Goal: Task Accomplishment & Management: Use online tool/utility

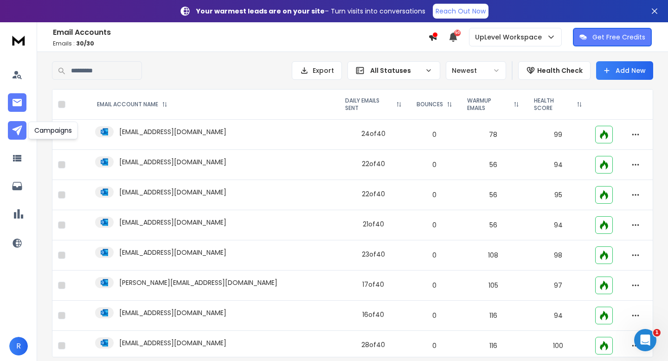
click at [19, 135] on icon at bounding box center [17, 130] width 11 height 11
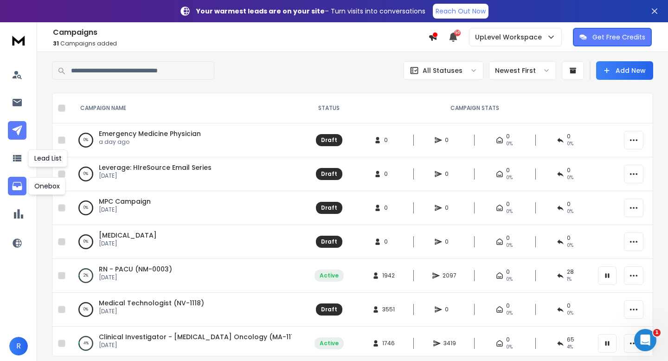
click at [23, 188] on link at bounding box center [17, 186] width 19 height 19
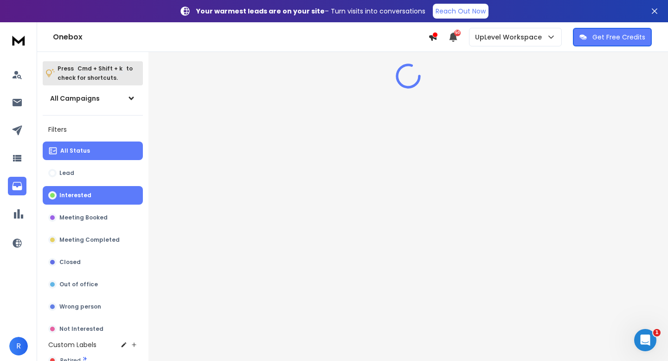
click at [94, 197] on button "Interested" at bounding box center [93, 195] width 100 height 19
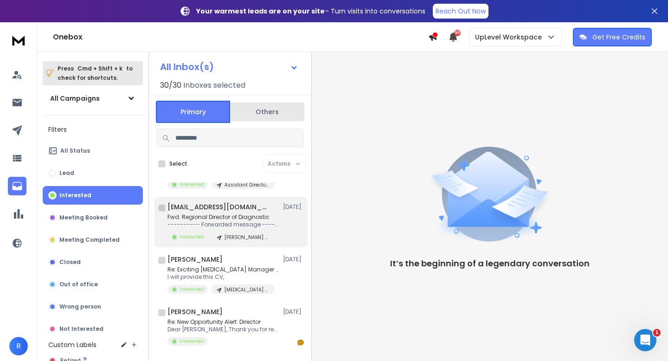
scroll to position [5175, 0]
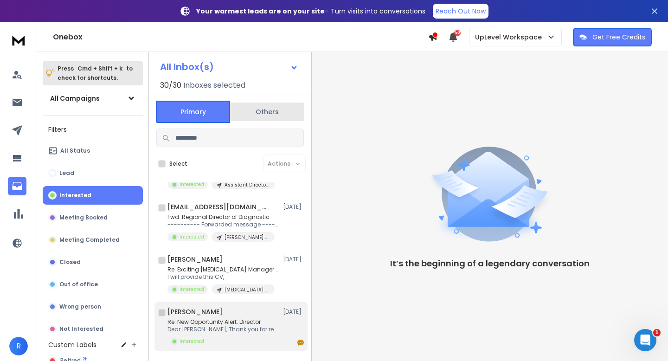
click at [232, 316] on div "[PERSON_NAME] [DATE]" at bounding box center [235, 311] width 136 height 9
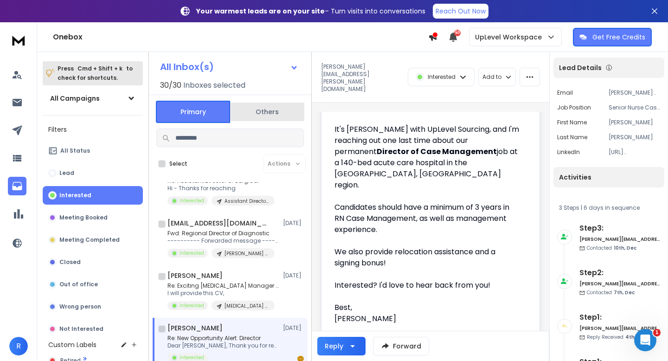
scroll to position [5138, 0]
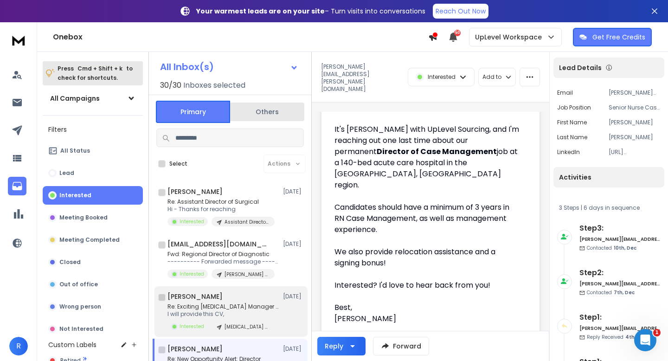
click at [237, 311] on p "I will provide this CV," at bounding box center [222, 313] width 111 height 7
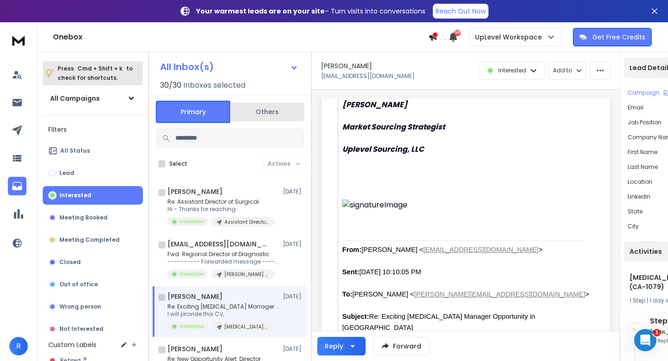
scroll to position [513, 0]
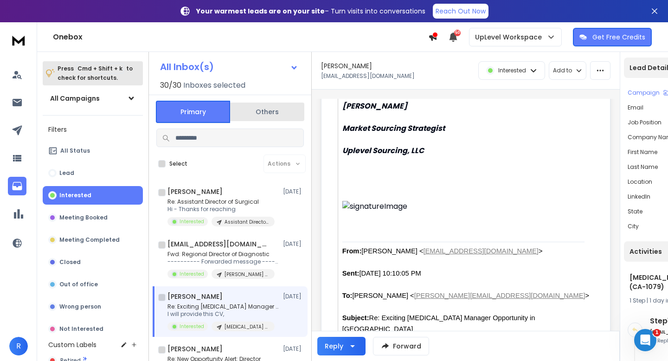
click at [369, 207] on img at bounding box center [465, 206] width 247 height 11
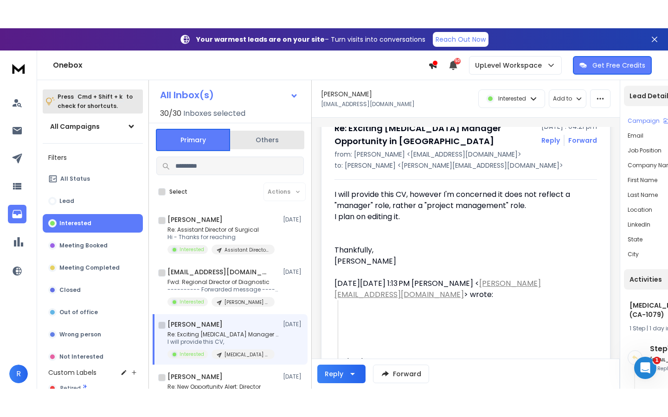
scroll to position [0, 0]
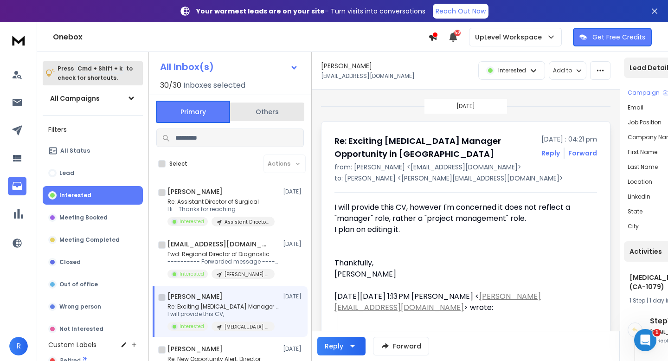
click at [363, 75] on p "[EMAIL_ADDRESS][DOMAIN_NAME]" at bounding box center [368, 75] width 94 height 7
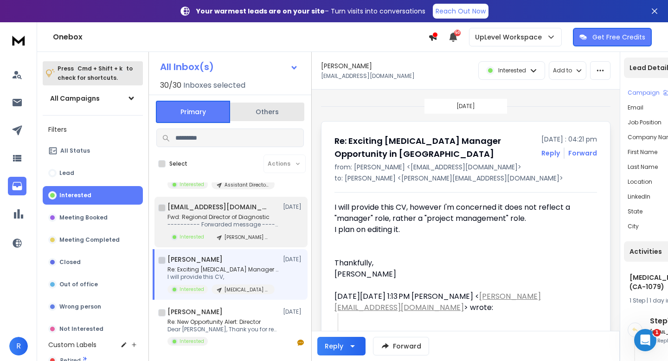
click at [237, 228] on div "Fwd: Regional Director of Diagnostic ---------- Forwarded message --------- Fro…" at bounding box center [222, 227] width 111 height 28
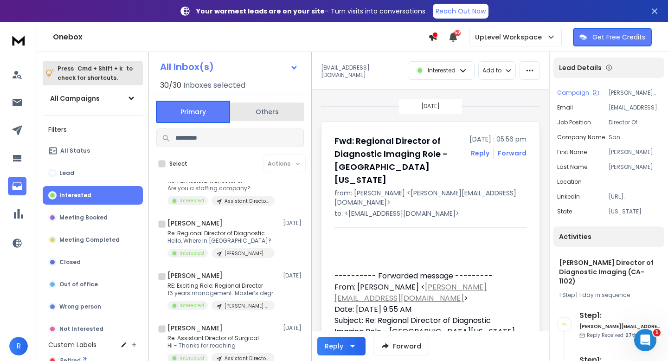
scroll to position [4996, 0]
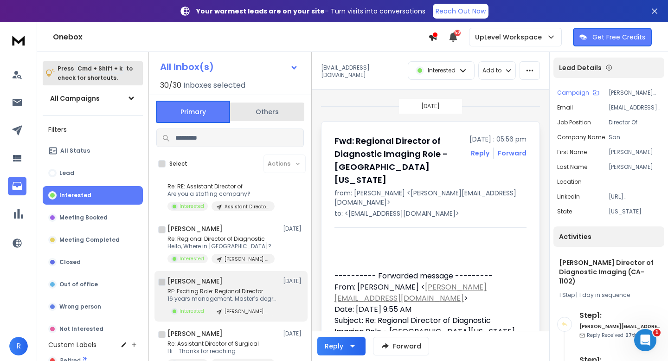
click at [237, 274] on div "[PERSON_NAME] [DATE] RE: Exciting Role: Regional Director 16 years management. …" at bounding box center [230, 296] width 153 height 51
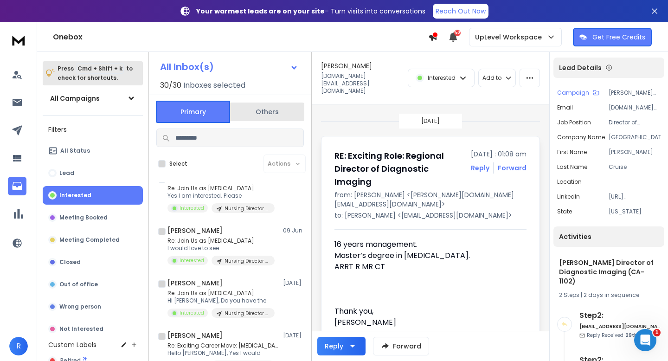
scroll to position [4784, 0]
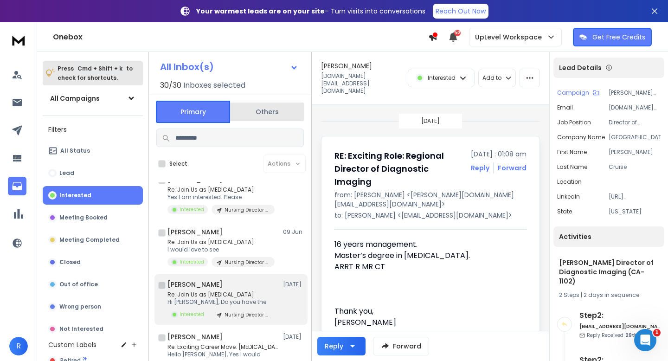
click at [236, 284] on div "[PERSON_NAME] [DATE]" at bounding box center [235, 284] width 136 height 9
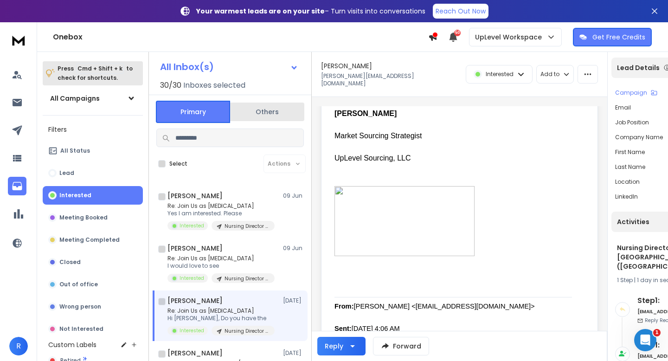
scroll to position [1342, 0]
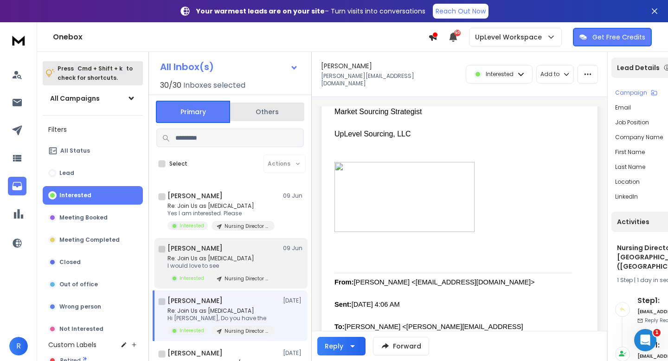
click at [242, 264] on p "I would love to see" at bounding box center [220, 265] width 107 height 7
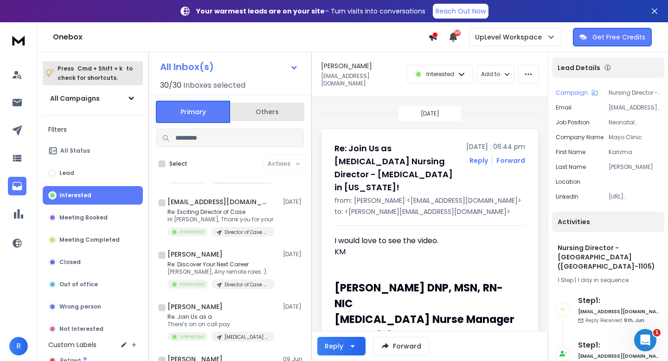
scroll to position [4541, 0]
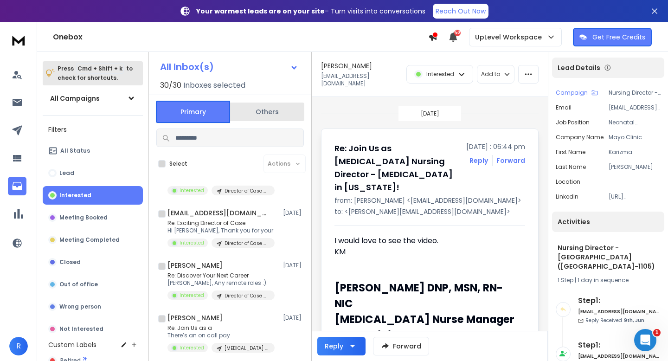
click at [245, 263] on div "[PERSON_NAME] [DATE]" at bounding box center [235, 265] width 136 height 9
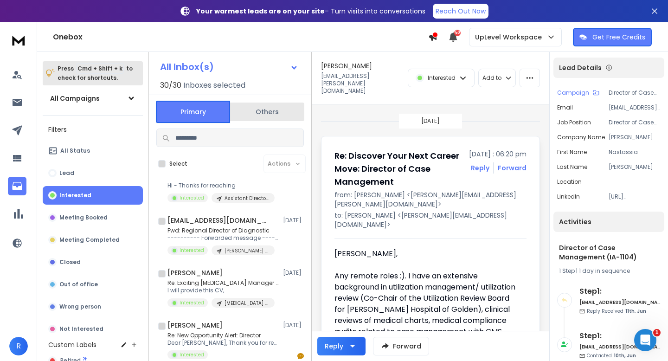
scroll to position [5175, 0]
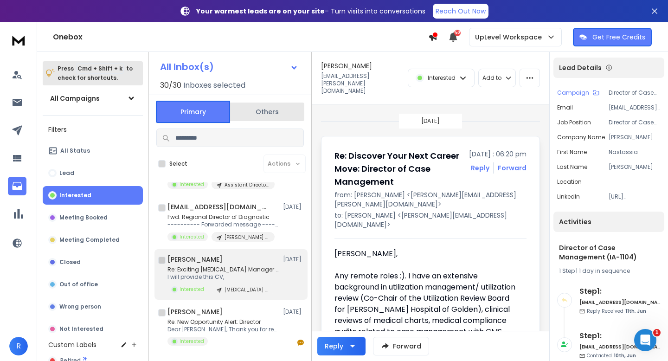
click at [227, 273] on p "I will provide this CV," at bounding box center [222, 276] width 111 height 7
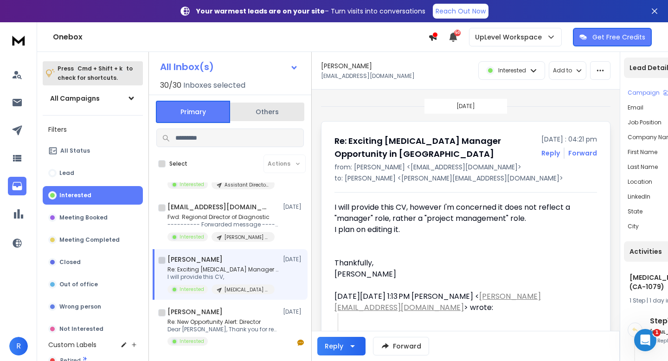
click at [349, 77] on p "[EMAIL_ADDRESS][DOMAIN_NAME]" at bounding box center [368, 75] width 94 height 7
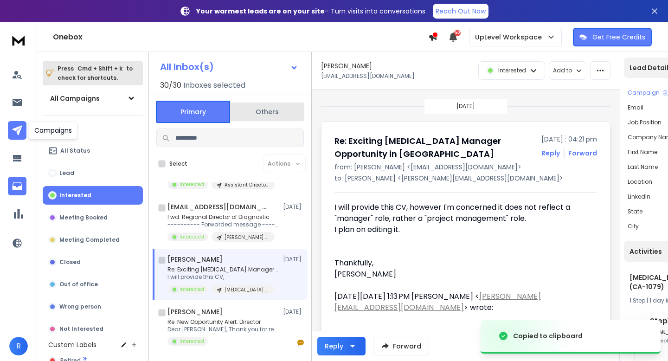
click at [17, 136] on link at bounding box center [17, 130] width 19 height 19
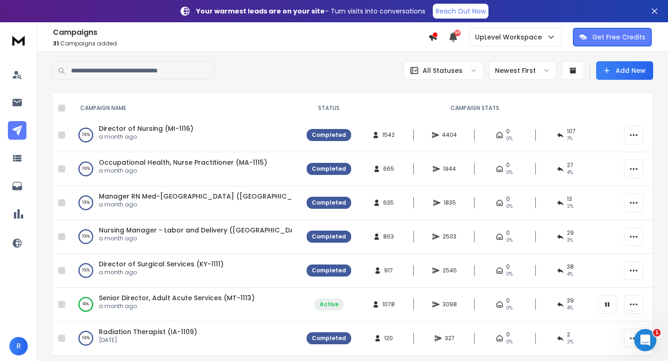
scroll to position [832, 0]
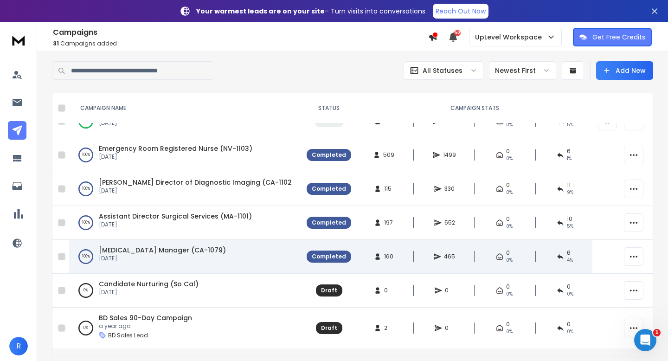
click at [135, 248] on span "[MEDICAL_DATA] Manager (CA-1079)" at bounding box center [162, 249] width 127 height 9
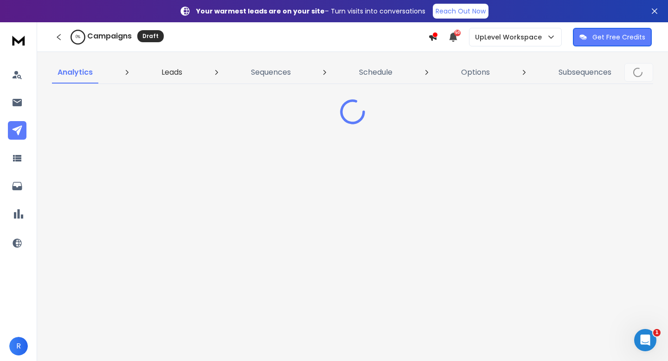
click at [176, 73] on p "Leads" at bounding box center [171, 72] width 21 height 11
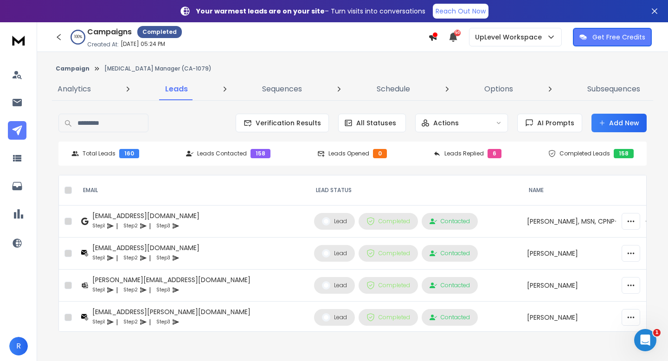
click at [117, 108] on div "Campaign [MEDICAL_DATA] Manager (CA-1079) Analytics Leads Sequences Schedule Op…" at bounding box center [352, 193] width 601 height 265
click at [117, 124] on input at bounding box center [103, 123] width 90 height 19
paste input "**********"
type input "**********"
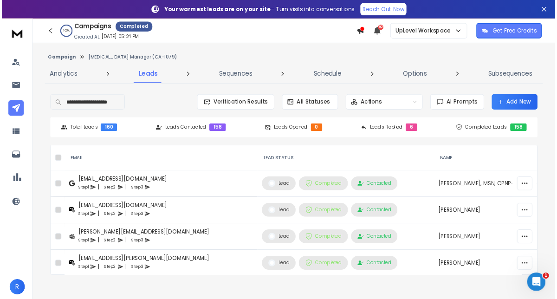
scroll to position [0, 20]
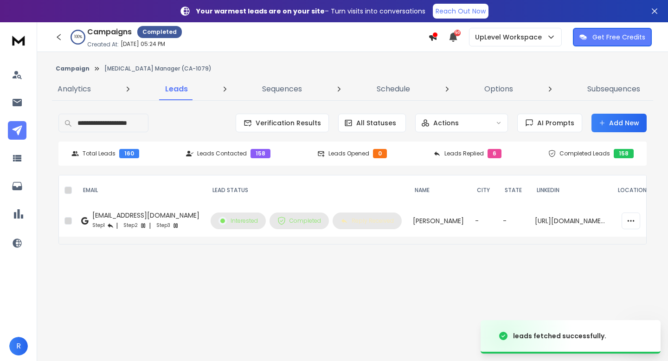
click at [159, 213] on div "[EMAIL_ADDRESS][DOMAIN_NAME]" at bounding box center [145, 215] width 107 height 9
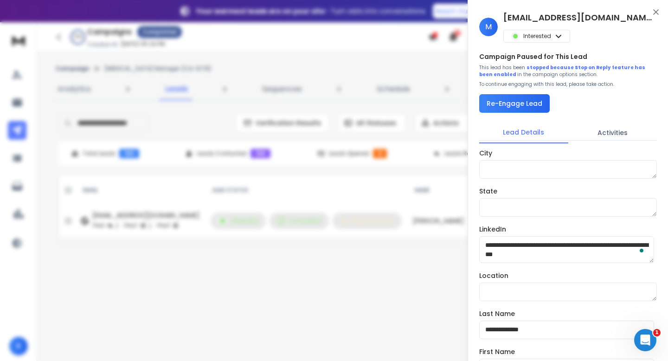
drag, startPoint x: 609, startPoint y: 256, endPoint x: 482, endPoint y: 242, distance: 127.4
click at [482, 242] on textarea "**********" at bounding box center [566, 249] width 175 height 27
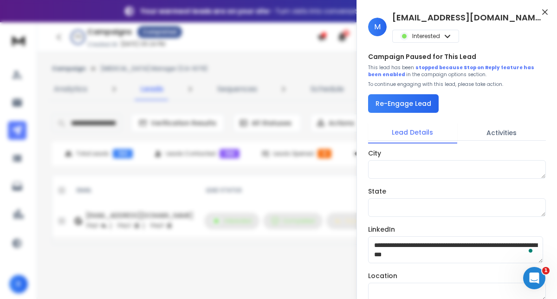
click at [542, 14] on icon "button" at bounding box center [544, 12] width 5 height 5
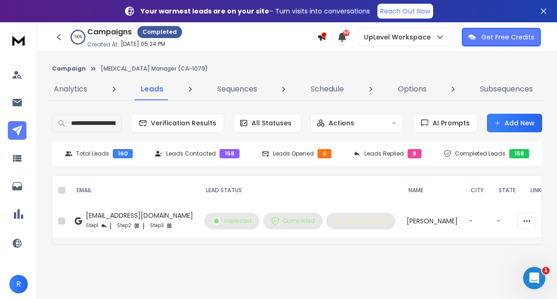
click at [118, 122] on input "**********" at bounding box center [87, 123] width 70 height 19
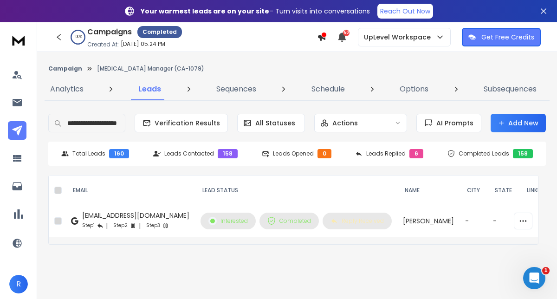
drag, startPoint x: 124, startPoint y: 123, endPoint x: 111, endPoint y: 115, distance: 15.4
click at [111, 115] on input "**********" at bounding box center [86, 123] width 77 height 19
drag, startPoint x: 124, startPoint y: 122, endPoint x: 19, endPoint y: 122, distance: 104.8
click at [19, 122] on div "**********" at bounding box center [278, 135] width 557 height 226
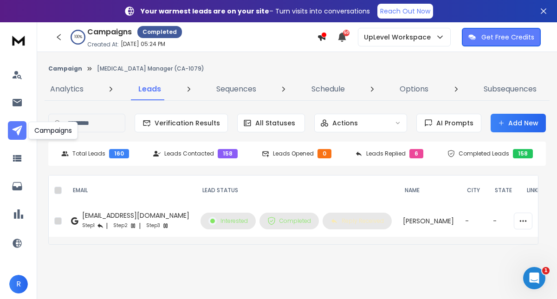
click at [50, 160] on div "Verification Results All Statuses Actions AI Prompts Add New Total Leads 160 Le…" at bounding box center [297, 174] width 505 height 129
click at [159, 84] on p "Leads" at bounding box center [149, 88] width 23 height 11
click at [83, 92] on p "Analytics" at bounding box center [66, 88] width 33 height 11
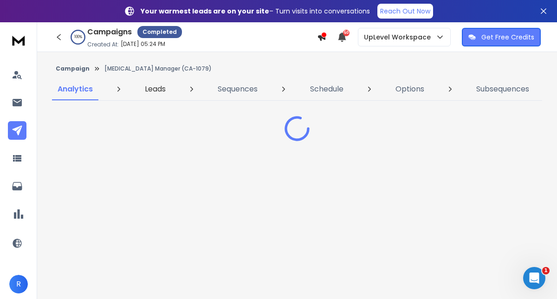
click at [151, 93] on p "Leads" at bounding box center [155, 88] width 21 height 11
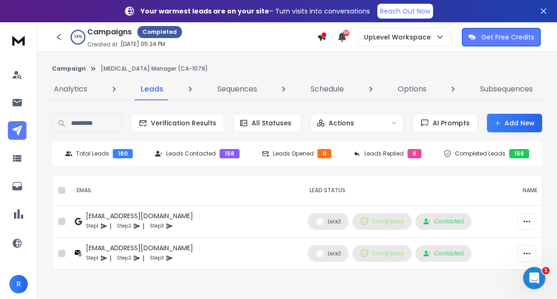
click at [136, 213] on div "[EMAIL_ADDRESS][DOMAIN_NAME]" at bounding box center [139, 215] width 107 height 9
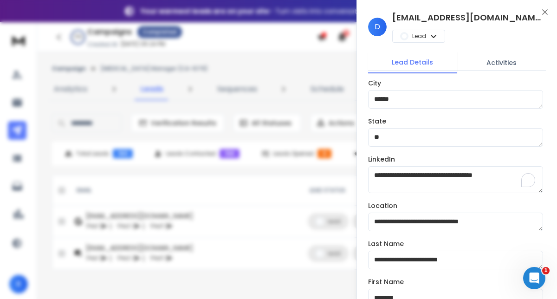
drag, startPoint x: 520, startPoint y: 177, endPoint x: 368, endPoint y: 173, distance: 152.2
click at [368, 173] on textarea "**********" at bounding box center [455, 179] width 175 height 27
click at [254, 279] on div at bounding box center [278, 149] width 557 height 299
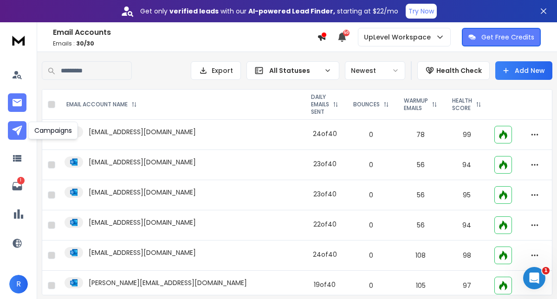
click at [19, 136] on link at bounding box center [17, 130] width 19 height 19
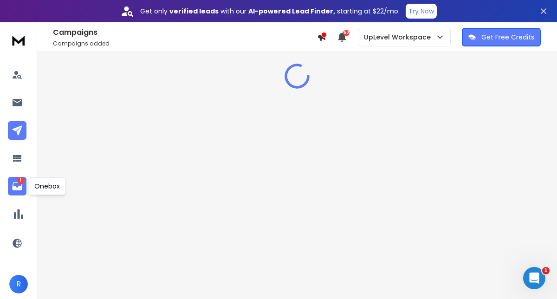
click at [26, 184] on link "1" at bounding box center [17, 186] width 19 height 19
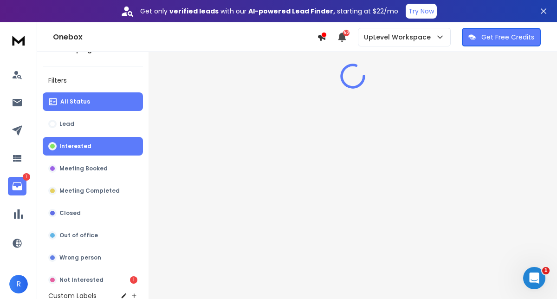
scroll to position [32, 0]
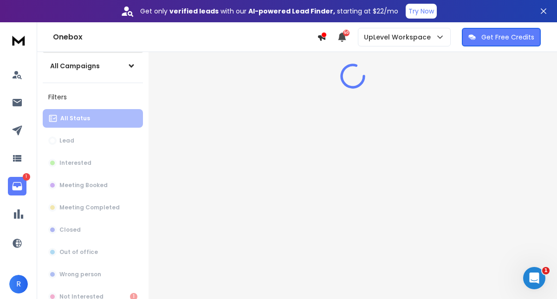
click at [96, 168] on div "All Status Lead Interested Meeting Booked Meeting Completed Closed Out of offic…" at bounding box center [93, 207] width 100 height 197
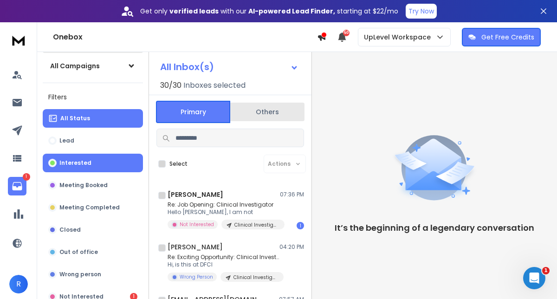
click at [86, 164] on p "Interested" at bounding box center [75, 162] width 32 height 7
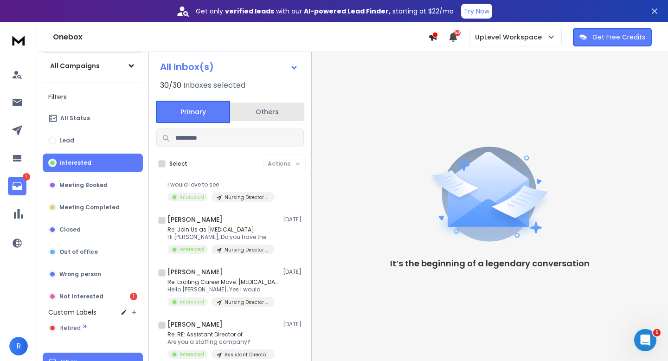
scroll to position [4848, 0]
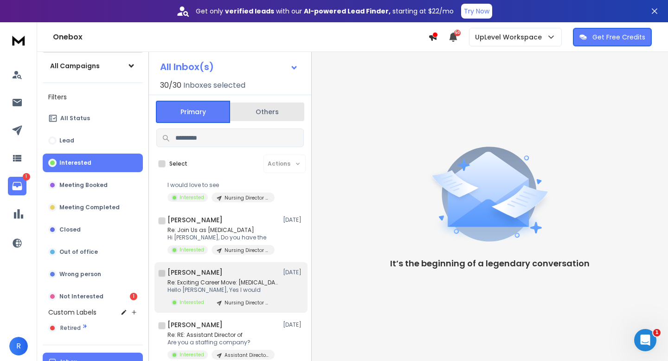
click at [226, 298] on div "Nursing Director - [GEOGRAPHIC_DATA] ([GEOGRAPHIC_DATA]-1105)" at bounding box center [242, 302] width 63 height 10
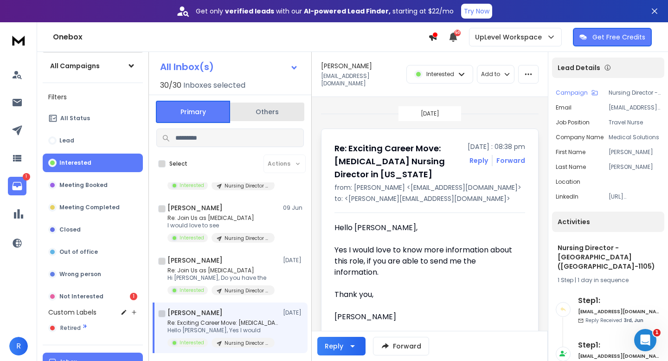
scroll to position [4796, 0]
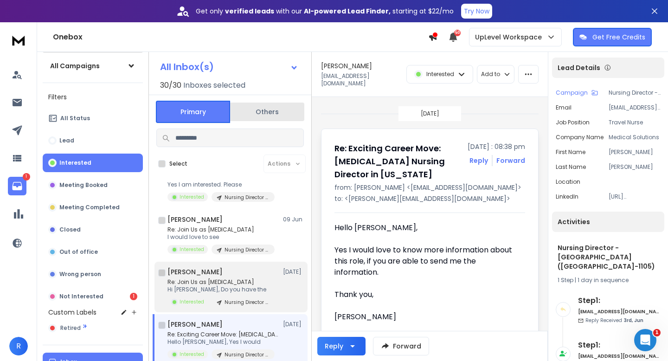
click at [230, 277] on div "John Beresford 04 Jun Re: Join Us as NICU Hi Robyn, Do you have the Interested …" at bounding box center [235, 286] width 136 height 39
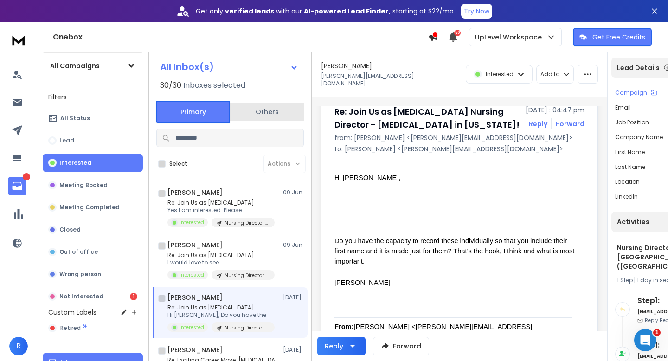
scroll to position [47, 0]
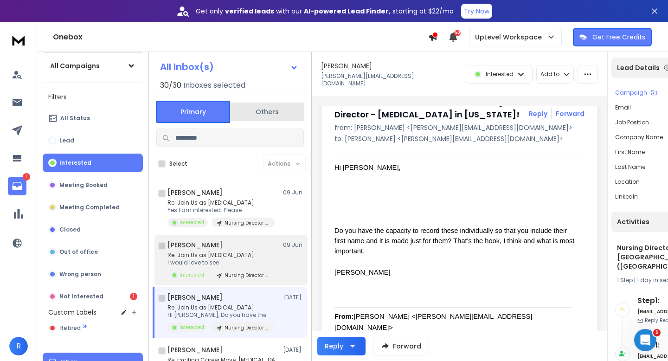
click at [252, 256] on p "Re: Join Us as [MEDICAL_DATA]" at bounding box center [220, 254] width 107 height 7
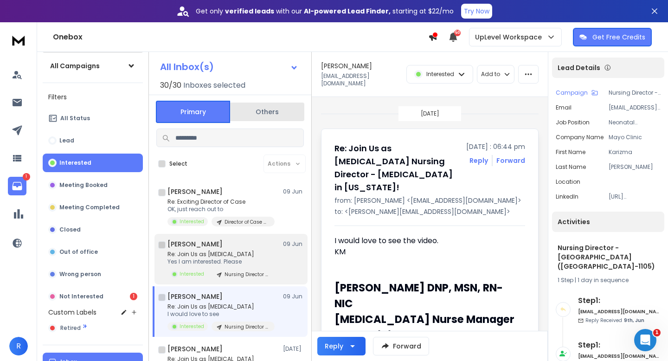
click at [252, 249] on div "Jeral Mack 09 Jun Re: Join Us as NICU Yes I am interested. Please Interested Nu…" at bounding box center [235, 258] width 136 height 39
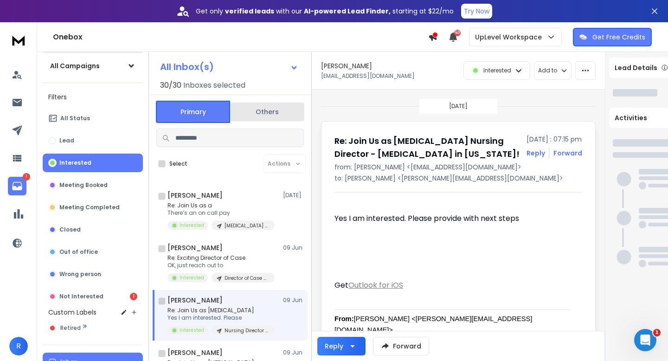
scroll to position [4661, 0]
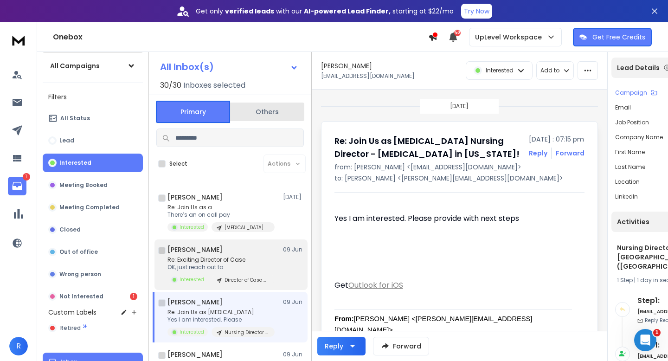
click at [251, 253] on div "John Beresford 09 Jun" at bounding box center [235, 249] width 136 height 9
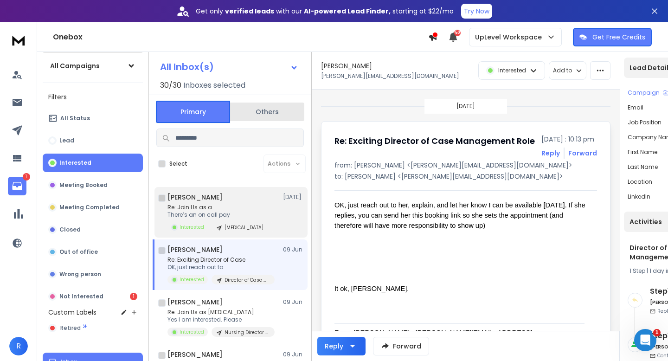
click at [249, 216] on p "There’s an on call pay" at bounding box center [220, 214] width 107 height 7
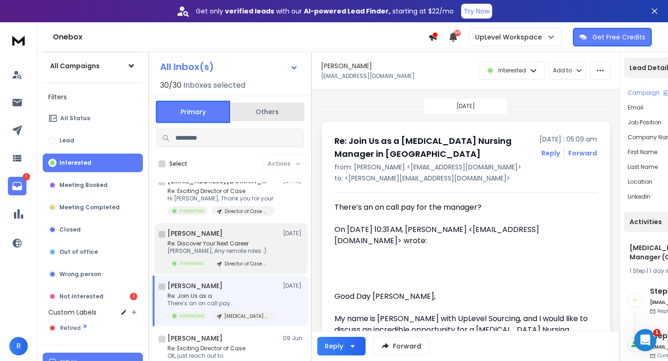
click at [245, 241] on p "Re: Discover Your Next Career" at bounding box center [220, 243] width 107 height 7
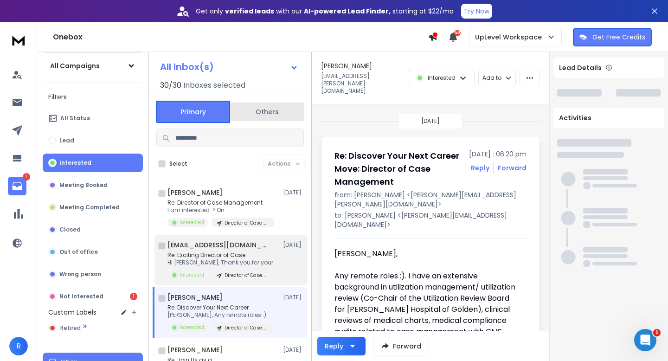
click at [243, 250] on div "kenbychak@gmail.com 16 Jun Re: Exciting Director of Case Hi Ken, Thank you for …" at bounding box center [235, 259] width 136 height 39
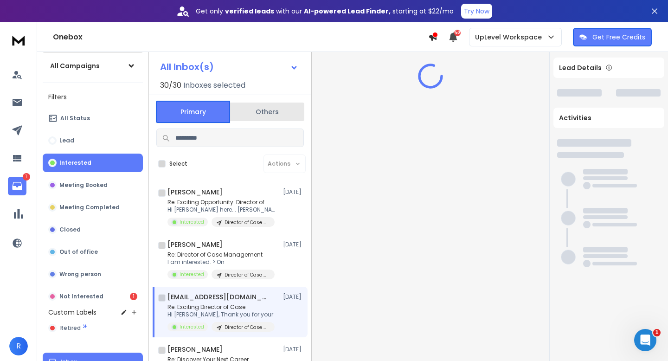
scroll to position [4447, 0]
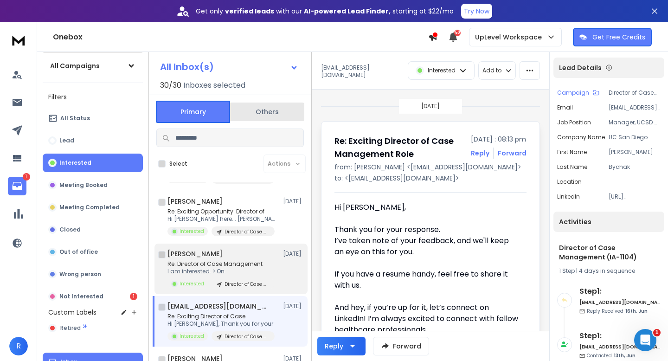
click at [243, 254] on div "Connie Saltus 17 Jun" at bounding box center [235, 253] width 136 height 9
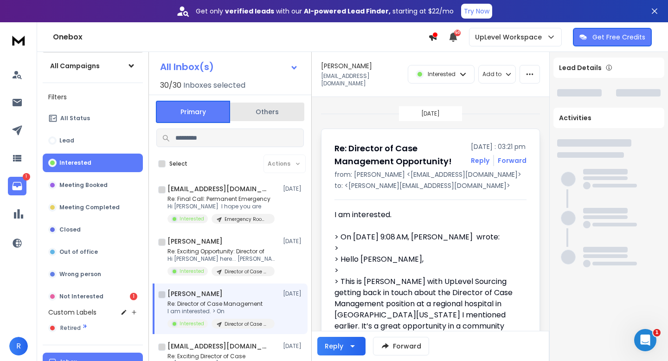
scroll to position [4392, 0]
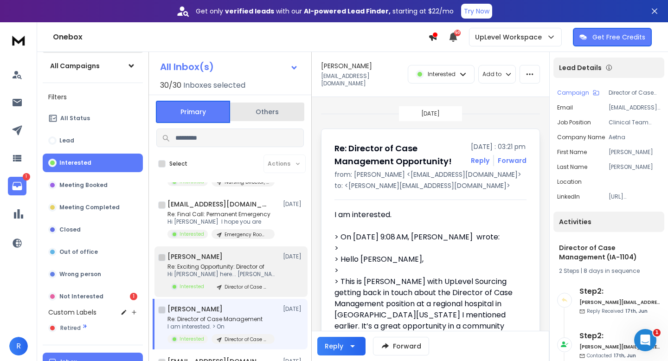
click at [243, 256] on div "John Beresford 17 Jun" at bounding box center [235, 256] width 136 height 9
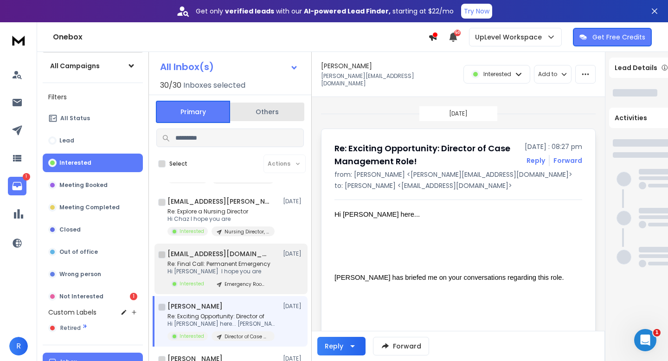
scroll to position [4339, 0]
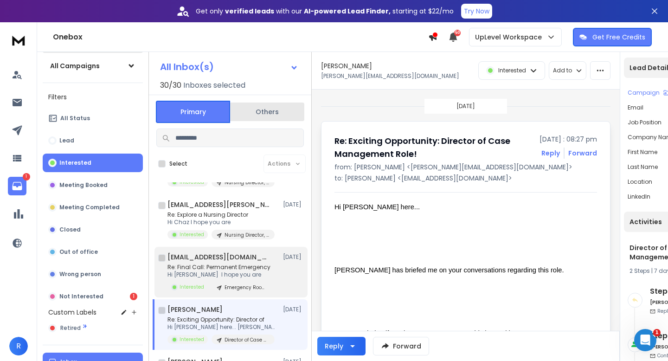
click at [243, 257] on h1 "[EMAIL_ADDRESS][DOMAIN_NAME]" at bounding box center [218, 256] width 102 height 9
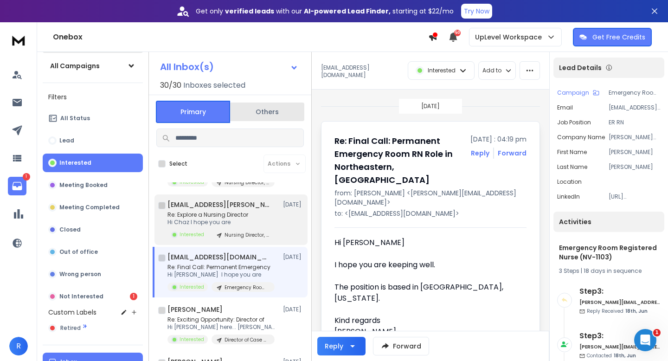
click at [245, 213] on p "Re: Explore a Nursing Director" at bounding box center [220, 214] width 107 height 7
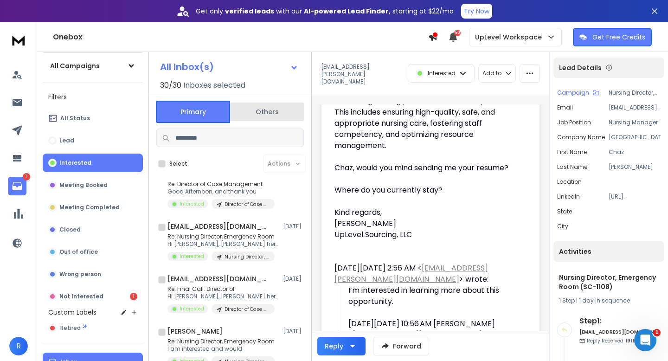
scroll to position [344, 0]
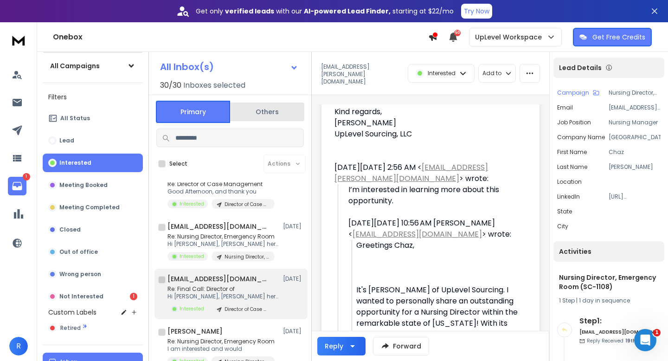
click at [224, 293] on p "Hi [PERSON_NAME], [PERSON_NAME] here. Thanks" at bounding box center [222, 296] width 111 height 7
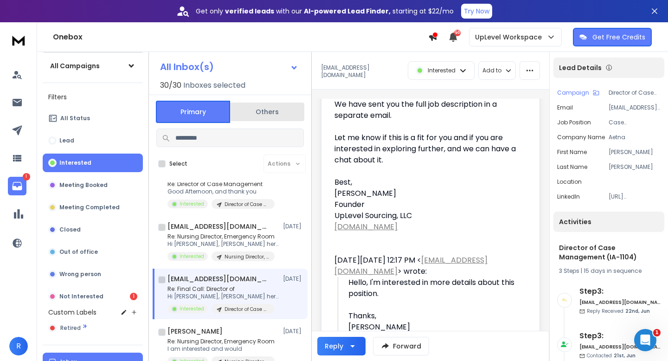
scroll to position [0, 0]
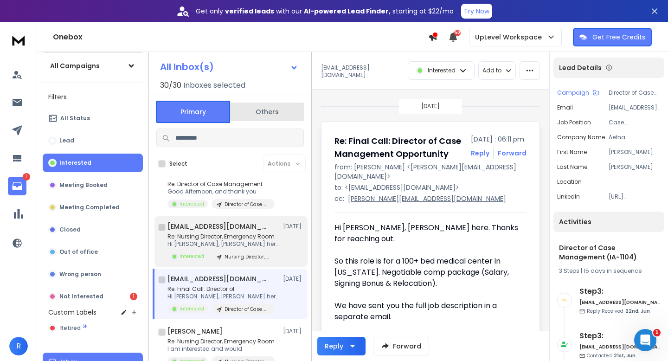
click at [225, 245] on p "Hi [PERSON_NAME], [PERSON_NAME] here stepping" at bounding box center [222, 243] width 111 height 7
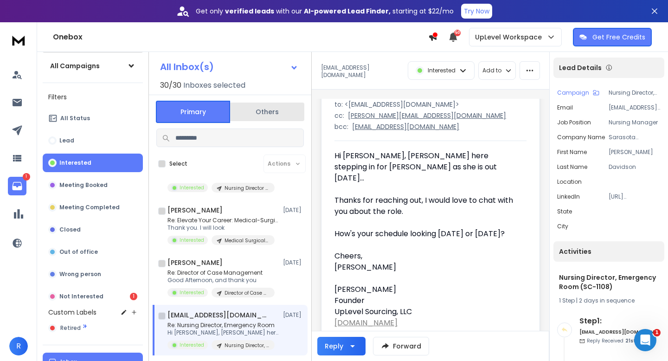
scroll to position [97, 0]
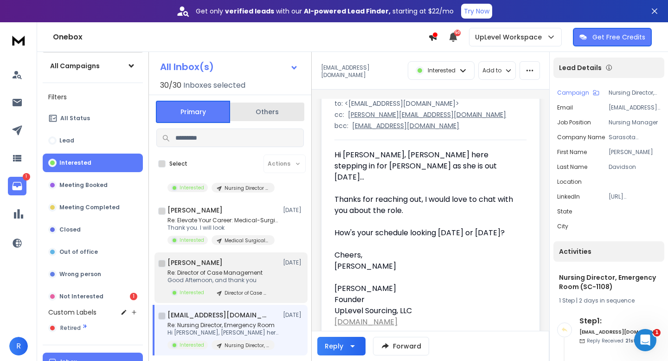
click at [224, 272] on p "Re: Director of Case Management" at bounding box center [220, 272] width 107 height 7
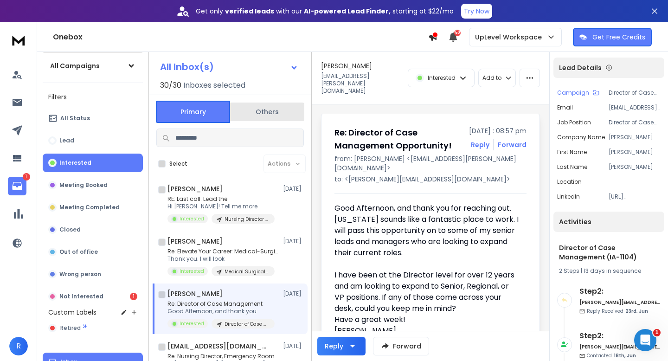
scroll to position [31, 0]
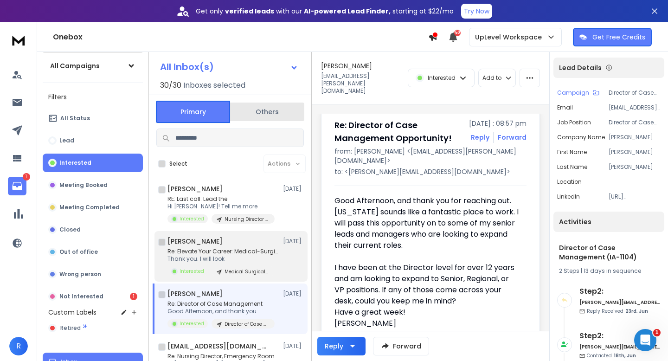
click at [226, 256] on p "Thank you. I will look" at bounding box center [222, 258] width 111 height 7
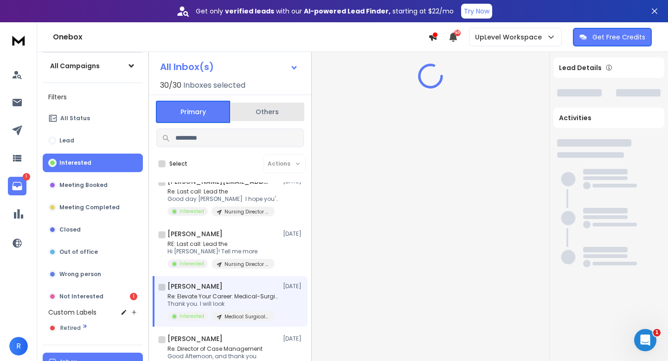
scroll to position [3987, 0]
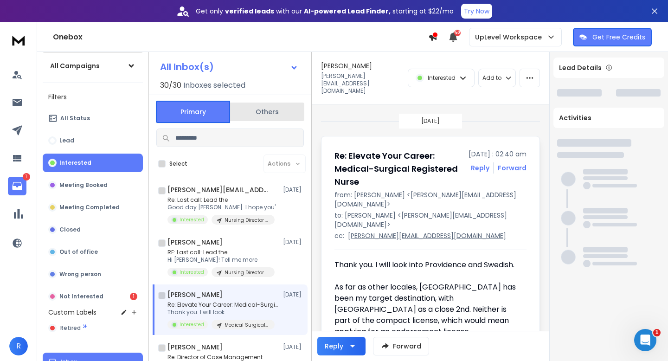
click at [226, 256] on p "Hi [PERSON_NAME]! Tell me more" at bounding box center [220, 259] width 107 height 7
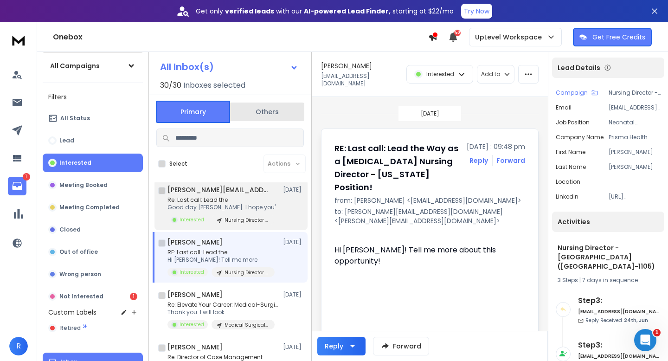
click at [237, 190] on h1 "[PERSON_NAME][EMAIL_ADDRESS][DOMAIN_NAME]" at bounding box center [218, 189] width 102 height 9
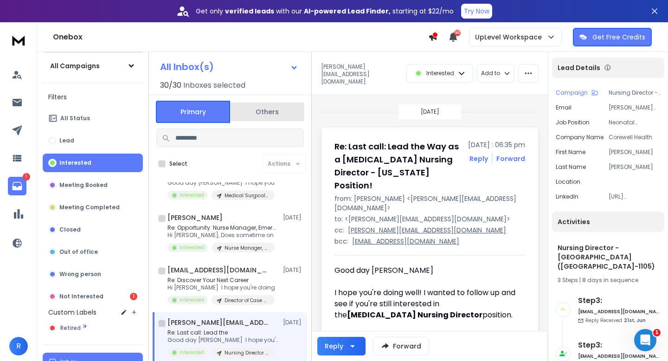
scroll to position [3855, 0]
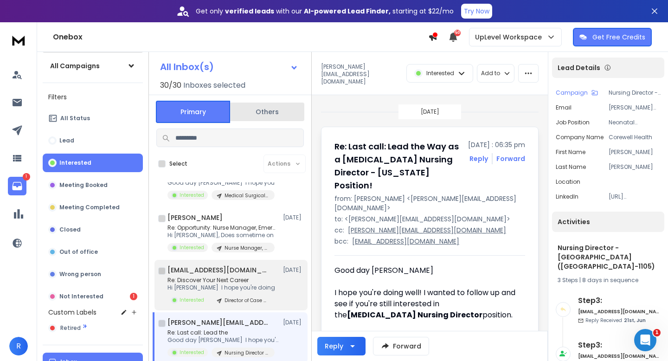
click at [227, 271] on h1 "[EMAIL_ADDRESS][DOMAIN_NAME]" at bounding box center [218, 269] width 102 height 9
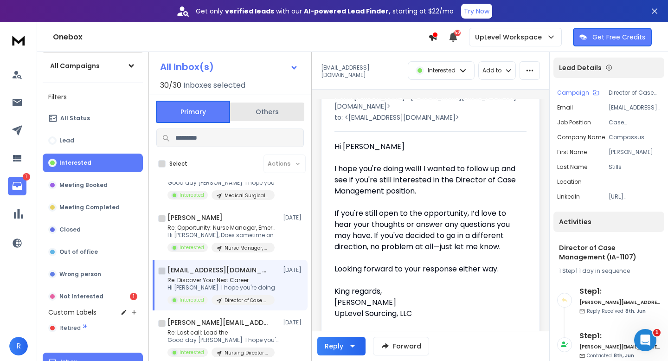
scroll to position [84, 0]
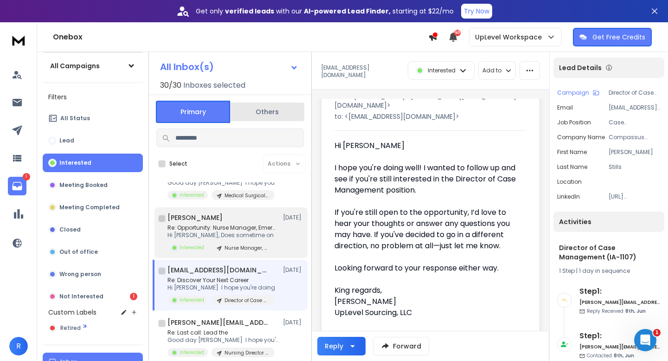
click at [269, 238] on p "Hi [PERSON_NAME], Does sometime on" at bounding box center [222, 234] width 111 height 7
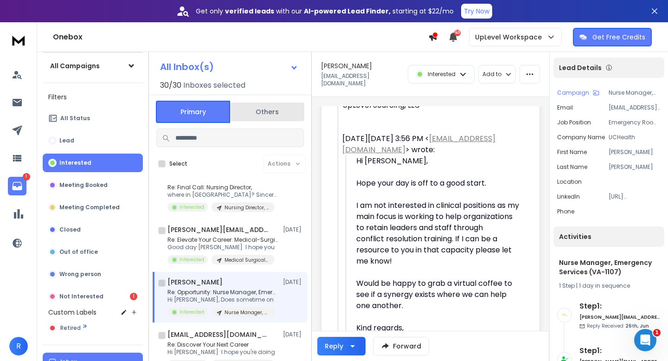
scroll to position [3788, 0]
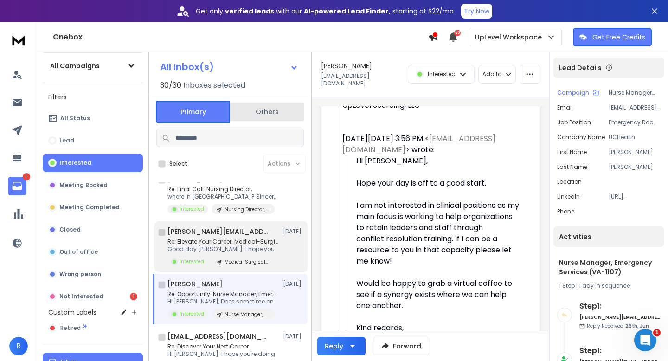
click at [236, 241] on p "Re: Elevate Your Career: Medical-Surgical" at bounding box center [222, 241] width 111 height 7
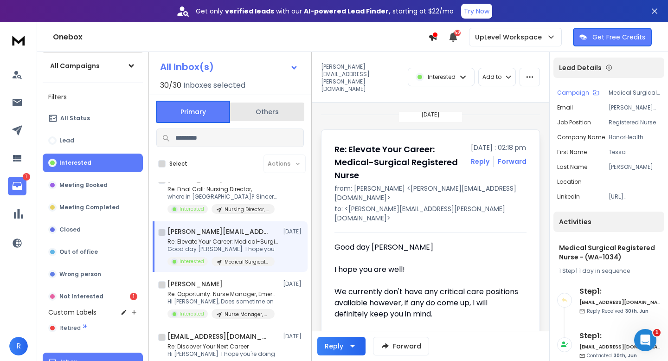
scroll to position [0, 0]
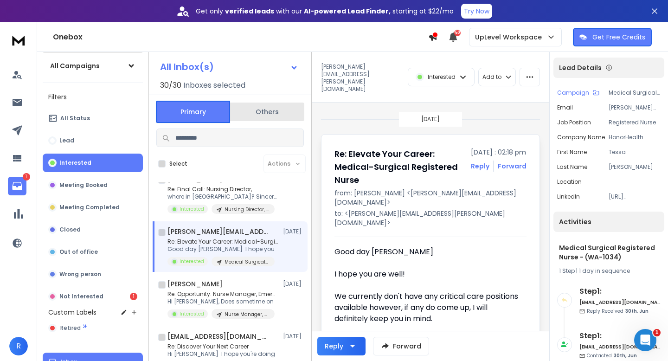
click at [362, 70] on p "[PERSON_NAME][EMAIL_ADDRESS][PERSON_NAME][DOMAIN_NAME]" at bounding box center [361, 78] width 81 height 30
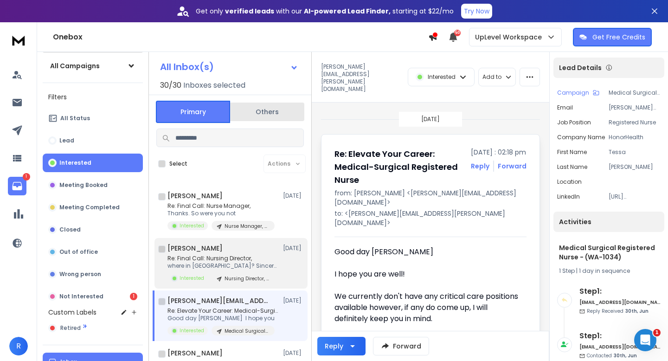
scroll to position [3714, 0]
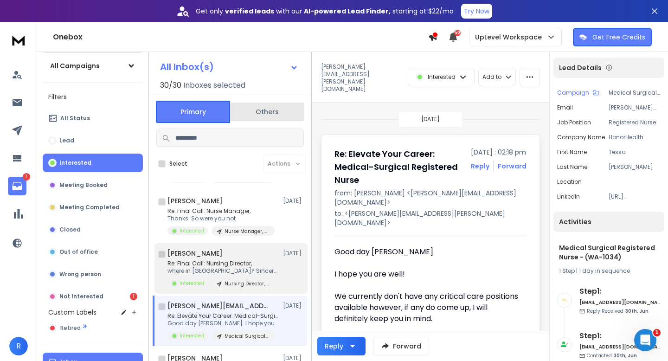
click at [225, 273] on p "where in [GEOGRAPHIC_DATA]? Sincerely, [PERSON_NAME]" at bounding box center [222, 270] width 111 height 7
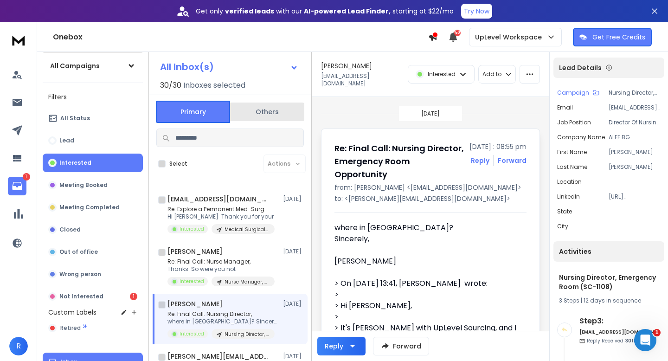
scroll to position [3663, 0]
click at [226, 261] on p "Re: Final Call: Nurse Manager," at bounding box center [220, 262] width 107 height 7
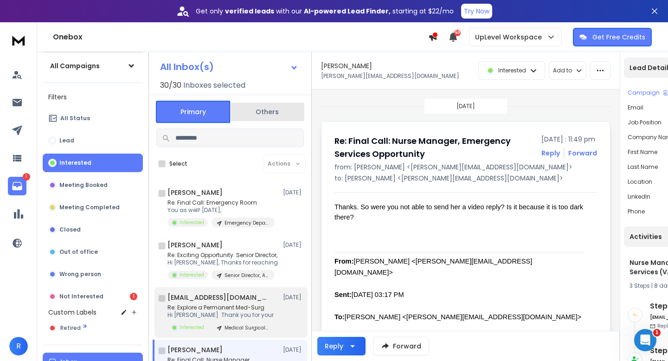
scroll to position [3563, 0]
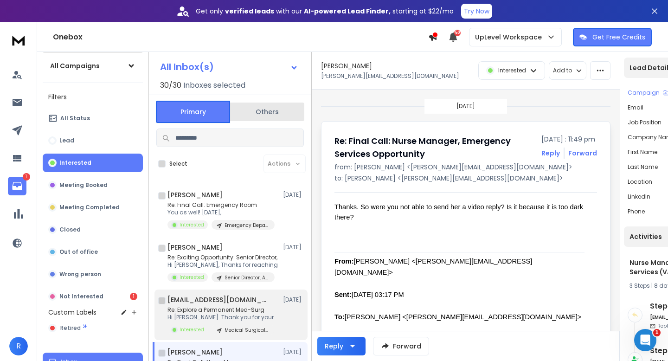
click at [227, 298] on h1 "[EMAIL_ADDRESS][DOMAIN_NAME]" at bounding box center [218, 299] width 102 height 9
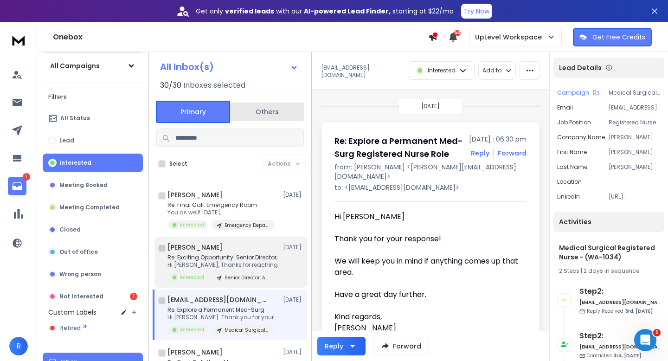
click at [238, 262] on p "Hi [PERSON_NAME], Thanks for reaching" at bounding box center [222, 264] width 110 height 7
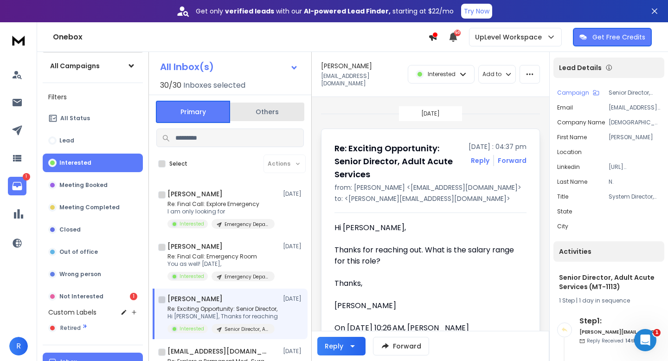
scroll to position [3482, 0]
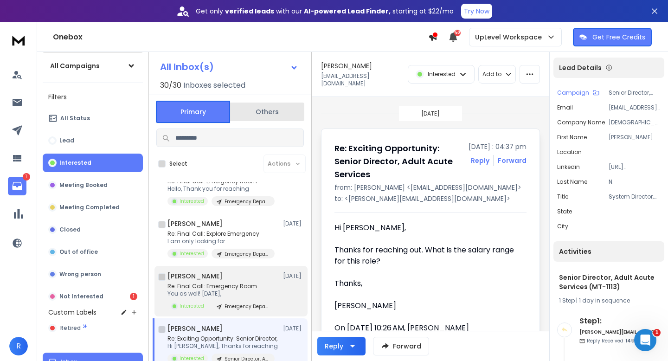
click at [228, 289] on p "Re: Final Call: Emergency Room" at bounding box center [220, 285] width 107 height 7
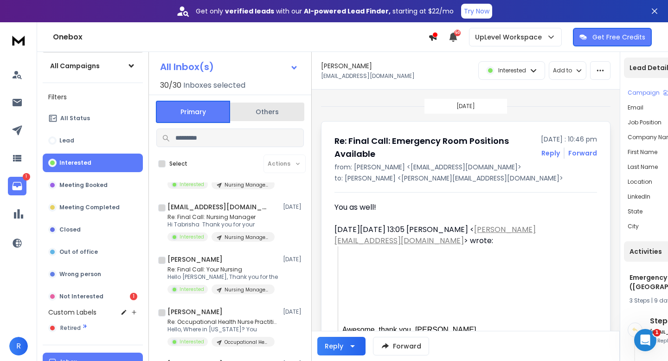
click at [218, 232] on div "Nursing Manager - Labor and Delivery ([GEOGRAPHIC_DATA]-1112)" at bounding box center [242, 237] width 63 height 10
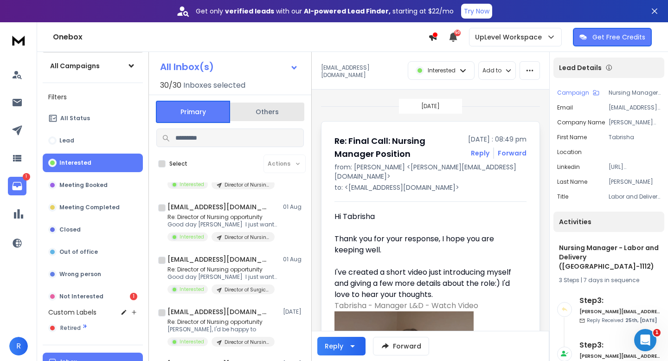
scroll to position [1918, 0]
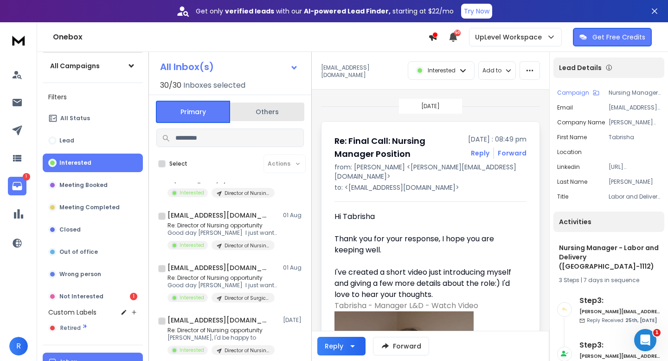
click at [213, 135] on input at bounding box center [229, 137] width 147 height 19
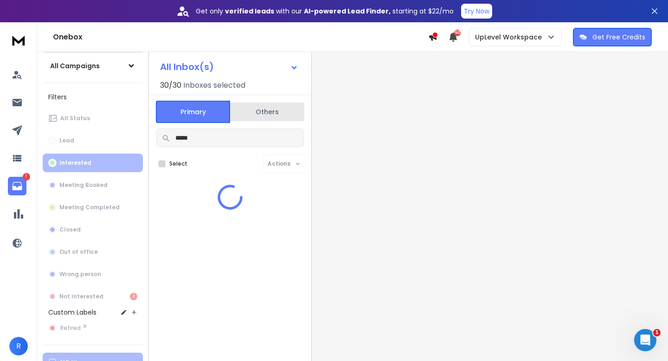
scroll to position [0, 0]
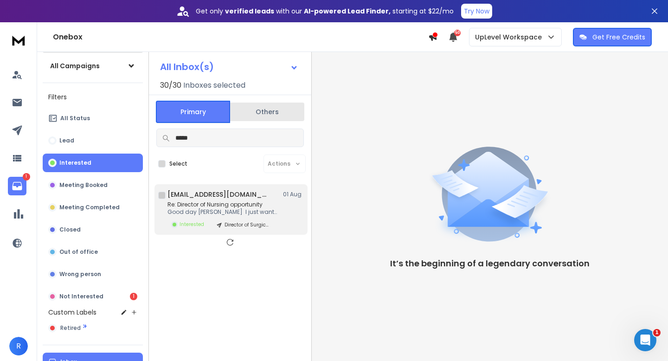
click at [209, 194] on h1 "[EMAIL_ADDRESS][DOMAIN_NAME]" at bounding box center [218, 194] width 102 height 9
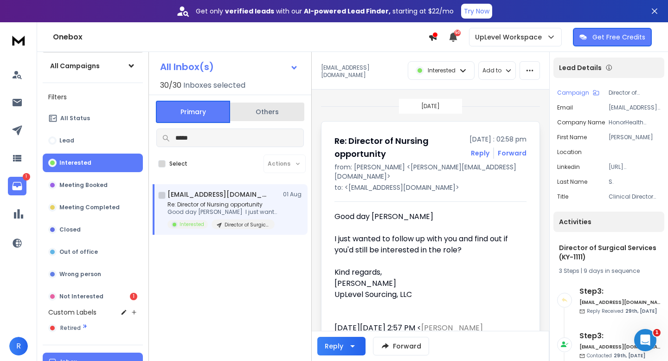
click at [201, 139] on input "*****" at bounding box center [229, 137] width 147 height 19
type input "*"
click at [211, 240] on div "holjes262@gmail.com 01 Aug Re: Director of Nursing opportunity Good day Heather…" at bounding box center [230, 257] width 162 height 151
click at [190, 138] on input at bounding box center [229, 137] width 147 height 19
click at [77, 239] on div "All Status Lead Interested Meeting Booked Meeting Completed Closed Out of offic…" at bounding box center [93, 207] width 100 height 197
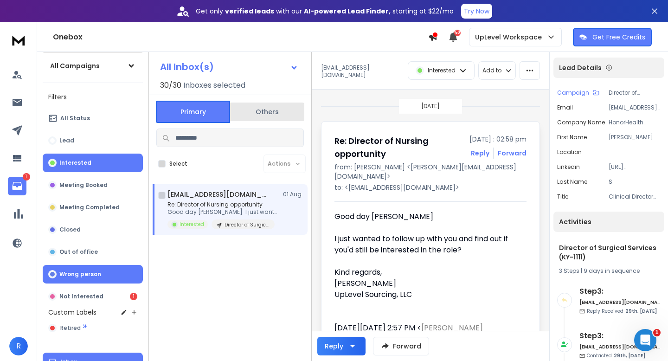
click at [84, 283] on button "Wrong person" at bounding box center [93, 274] width 100 height 19
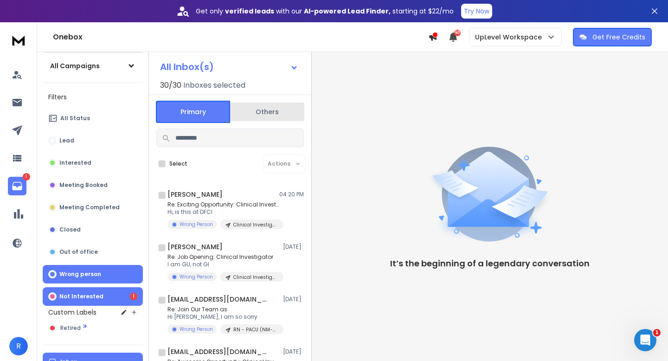
click at [84, 291] on button "Not Interested 1" at bounding box center [93, 296] width 100 height 19
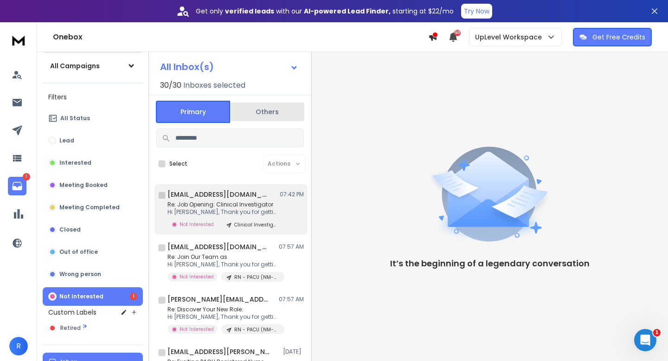
click at [216, 217] on div "Re: Job Opening: Clinical Investigator Hi Nickey, Thank you for getting Not Int…" at bounding box center [225, 215] width 117 height 28
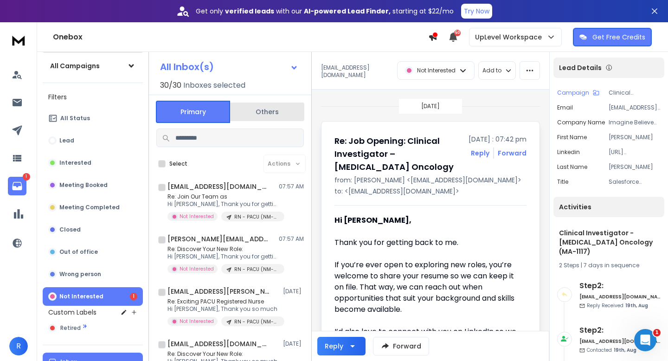
scroll to position [61, 0]
click at [211, 197] on p "Re: Join Our Team as" at bounding box center [222, 195] width 111 height 7
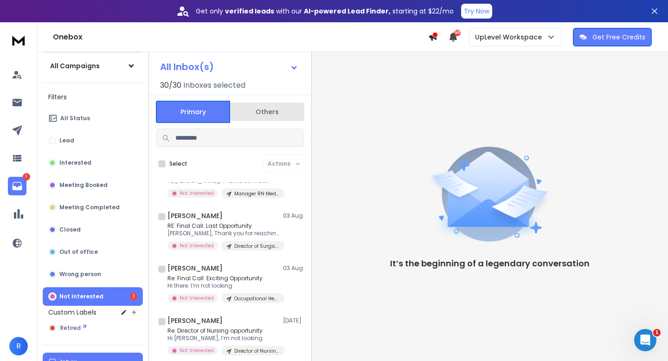
scroll to position [5081, 0]
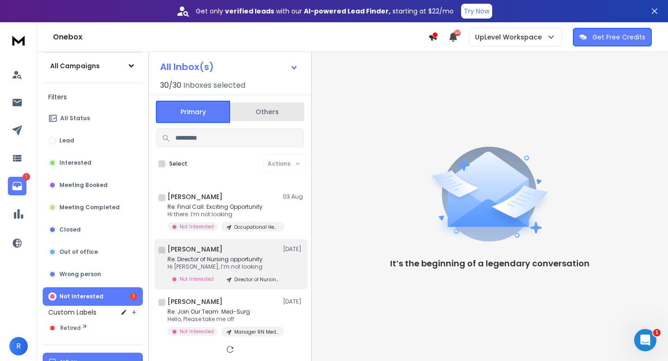
click at [230, 266] on p "Hi John, I’m not looking" at bounding box center [222, 266] width 111 height 7
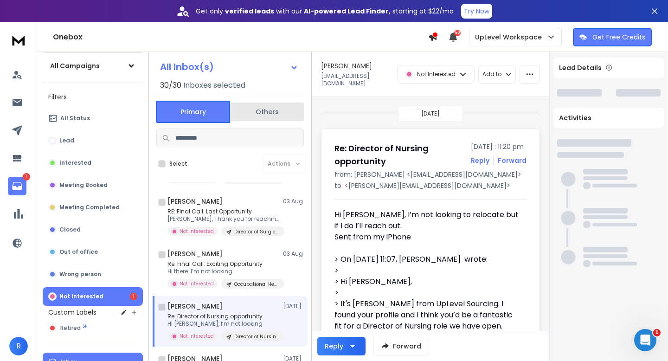
scroll to position [5021, 0]
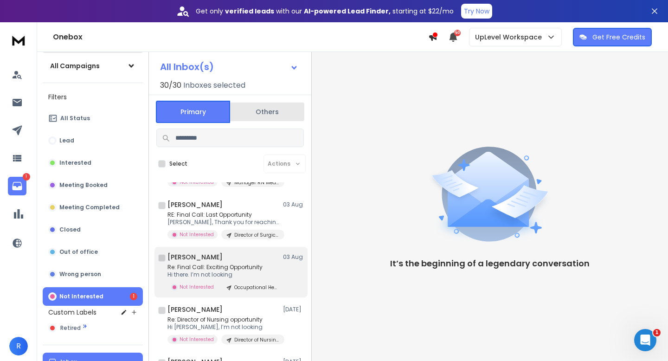
click at [194, 263] on p "Re: Final Call: Exciting Opportunity" at bounding box center [222, 266] width 111 height 7
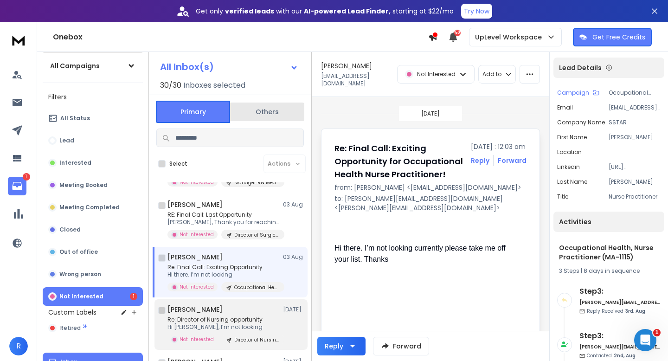
click at [223, 298] on div "sheila blogg 02 Aug" at bounding box center [235, 309] width 136 height 9
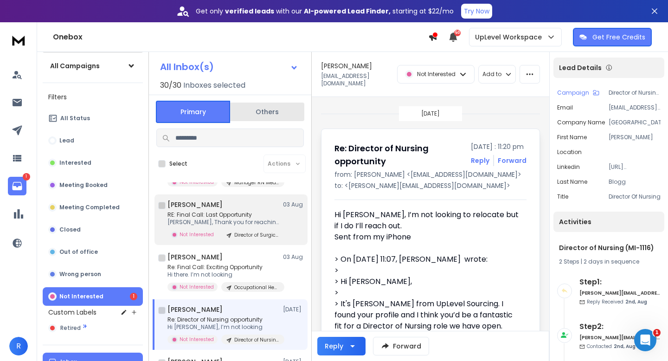
click at [216, 210] on div "Marc Mongelluzzo 03 Aug RE: Final Call: Last Opportunity Robyn, Thank you for r…" at bounding box center [235, 219] width 136 height 39
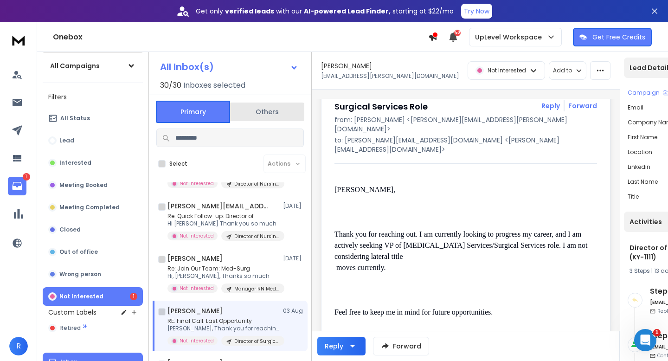
scroll to position [49, 0]
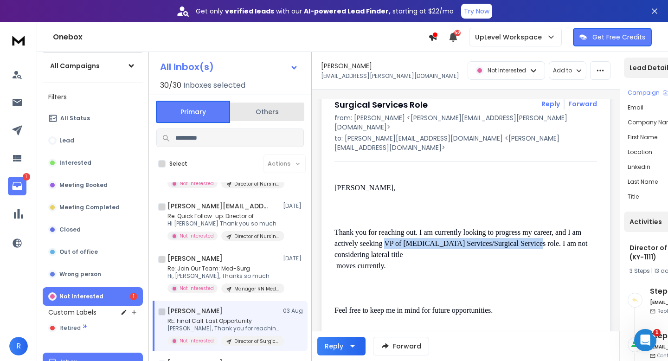
drag, startPoint x: 386, startPoint y: 225, endPoint x: 523, endPoint y: 221, distance: 136.4
click at [523, 228] on span "Thank you for reaching out. I am currently looking to progress my career, and I…" at bounding box center [461, 248] width 255 height 41
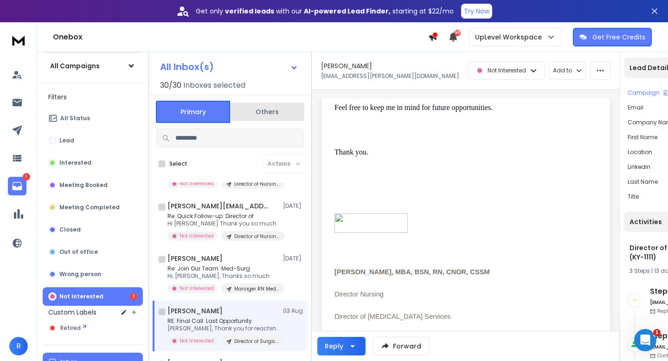
scroll to position [0, 0]
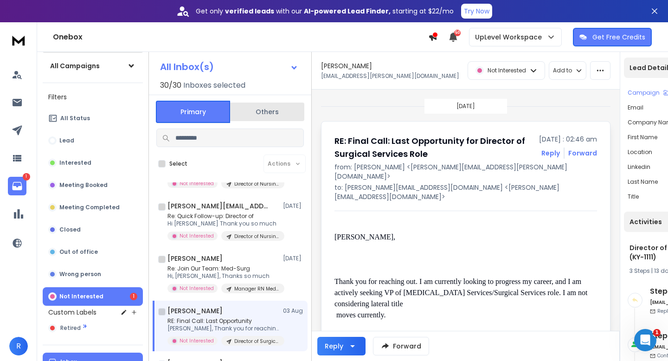
click at [361, 77] on p "Marc.Mongelluzzo@valleywisehealth.org" at bounding box center [390, 75] width 138 height 7
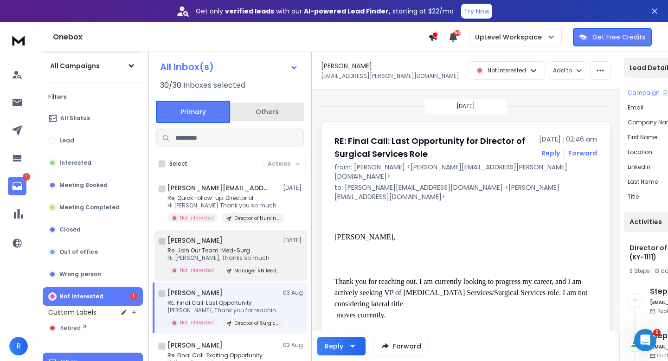
scroll to position [4920, 0]
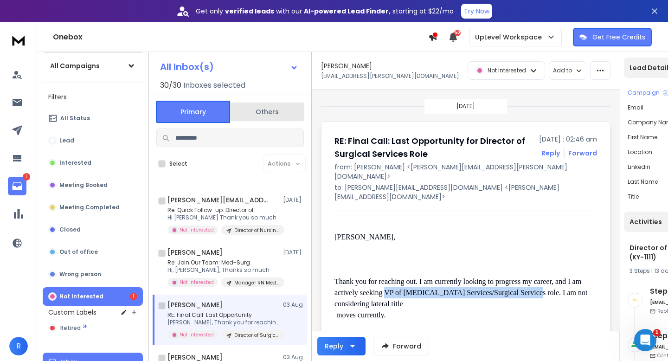
drag, startPoint x: 385, startPoint y: 275, endPoint x: 523, endPoint y: 274, distance: 137.7
click at [523, 277] on span "Thank you for reaching out. I am currently looking to progress my career, and I…" at bounding box center [461, 297] width 255 height 41
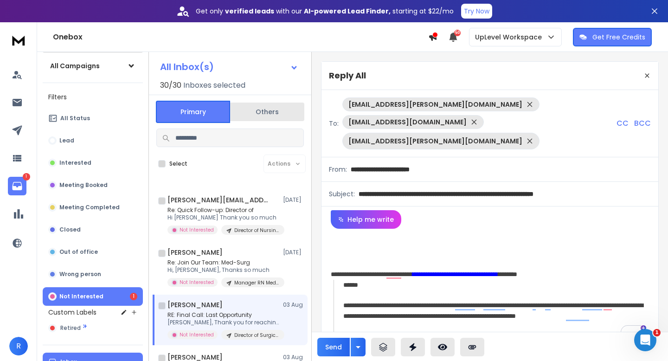
click at [556, 74] on icon at bounding box center [646, 75] width 7 height 7
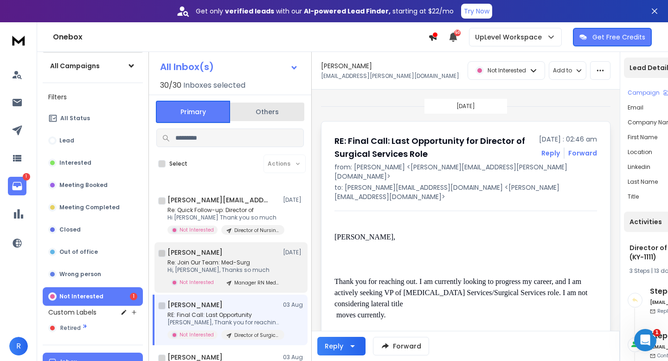
click at [233, 267] on p "Hi, Robyn, Thanks so much" at bounding box center [222, 269] width 111 height 7
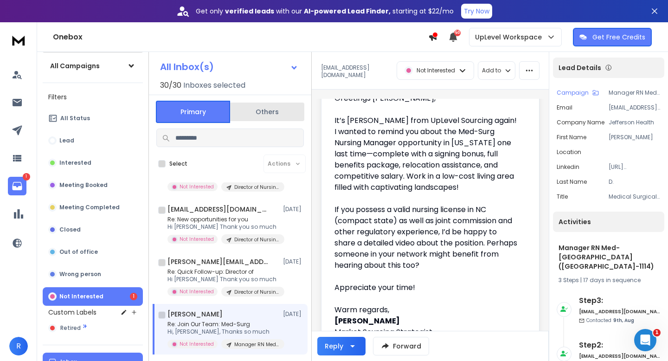
scroll to position [102, 0]
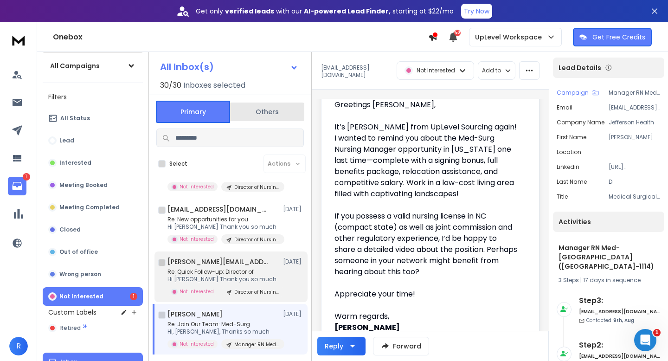
click at [207, 275] on p "Hi Terri Thank you so much" at bounding box center [222, 278] width 111 height 7
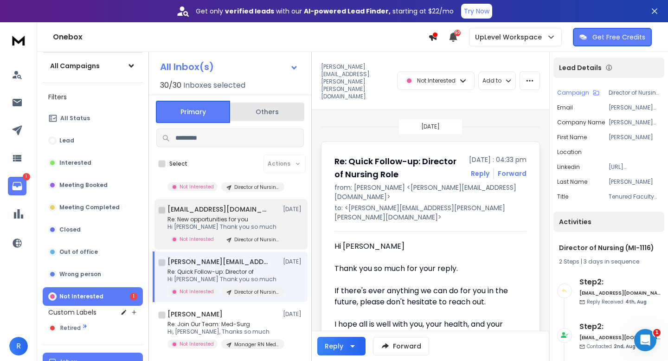
click at [212, 220] on p "Re: New opportunities for you" at bounding box center [222, 219] width 111 height 7
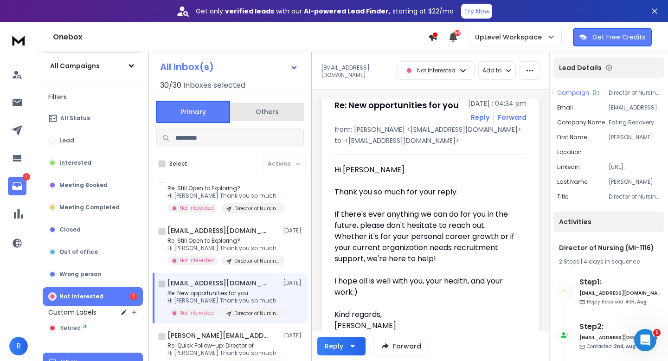
scroll to position [63, 0]
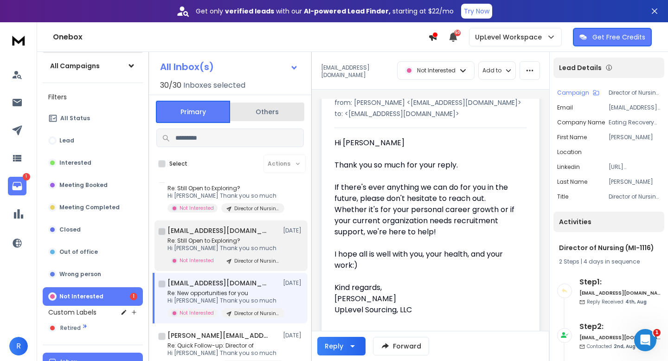
click at [207, 237] on p "Re: Still Open to Exploring?" at bounding box center [222, 240] width 111 height 7
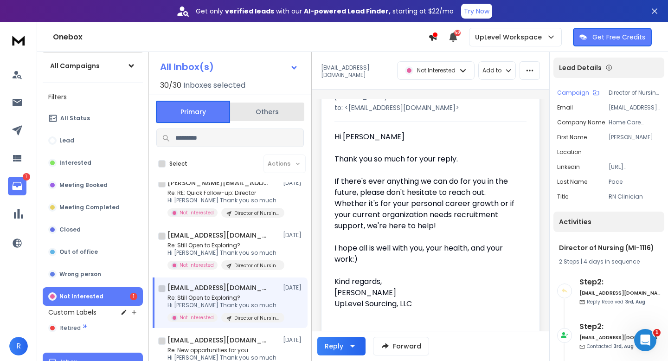
scroll to position [4713, 0]
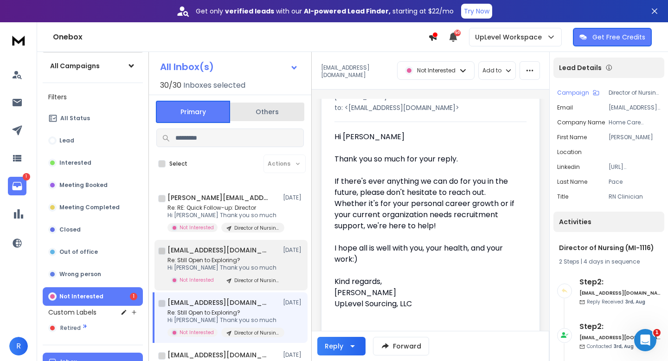
click at [190, 255] on div "jocashmom@gmail.com 04 Aug Re: Still Open to Exploring? Hi Leah Thank you so mu…" at bounding box center [235, 264] width 136 height 39
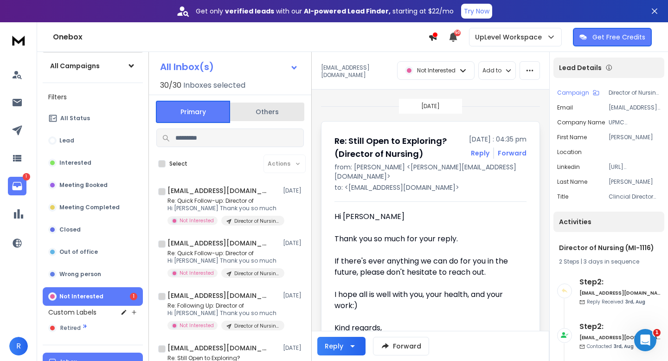
scroll to position [4223, 0]
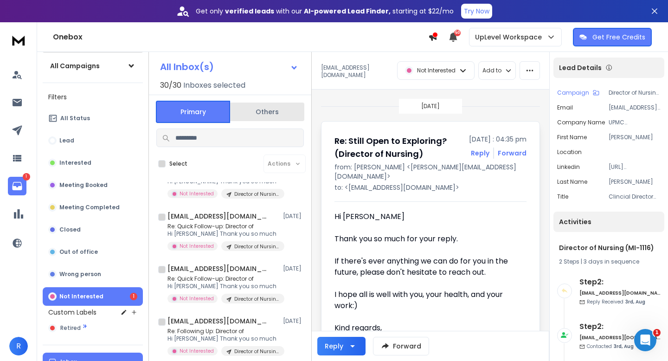
click at [251, 227] on p "Re: Quick Follow-up: Director of" at bounding box center [222, 226] width 111 height 7
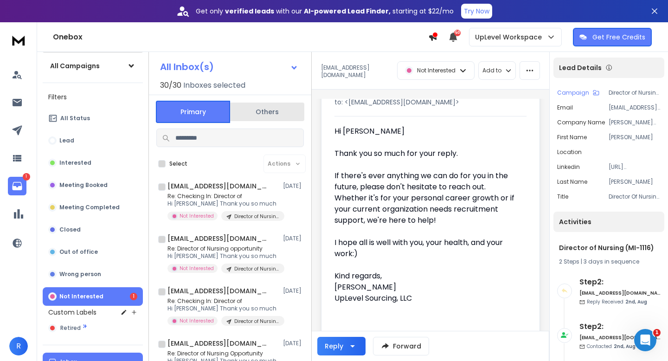
scroll to position [58, 0]
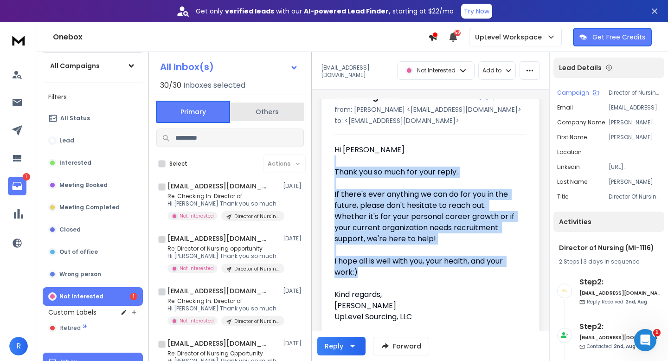
drag, startPoint x: 357, startPoint y: 271, endPoint x: 328, endPoint y: 158, distance: 116.2
drag, startPoint x: 333, startPoint y: 147, endPoint x: 367, endPoint y: 276, distance: 133.2
click at [367, 276] on div "I hope all is well with you, your health, and your work:)" at bounding box center [426, 267] width 185 height 22
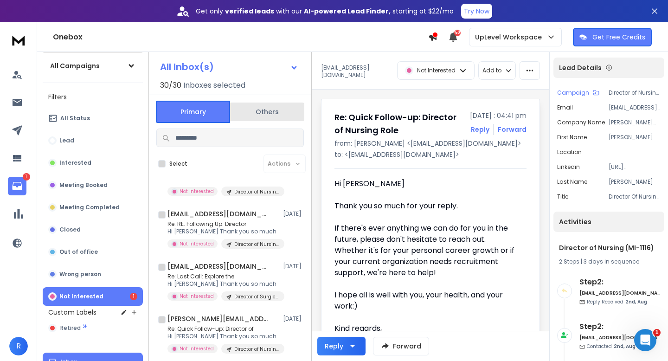
scroll to position [3605, 0]
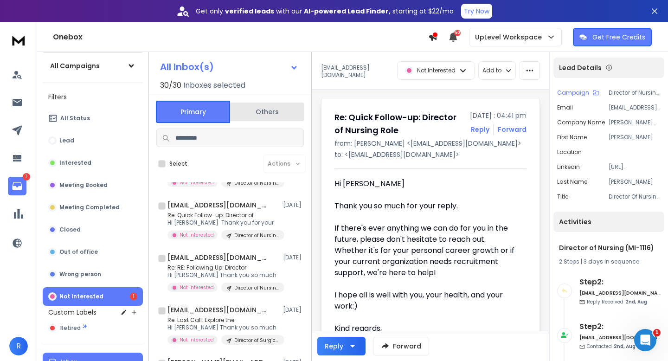
click at [216, 259] on h1 "mgumro@qualitylifeservices.com" at bounding box center [218, 257] width 102 height 9
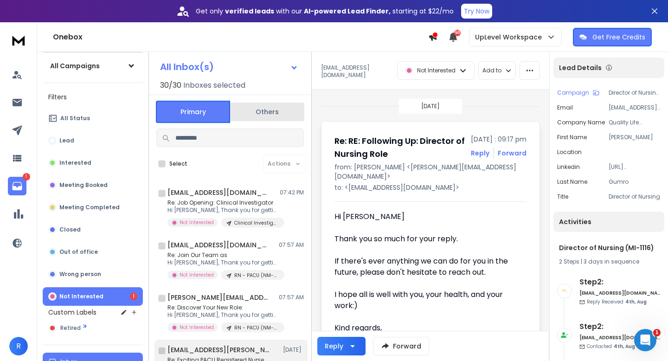
scroll to position [0, 0]
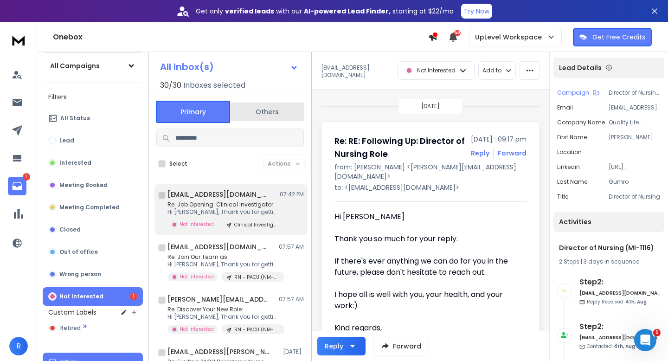
click at [234, 206] on p "Re: Job Opening: Clinical Investigator" at bounding box center [222, 204] width 111 height 7
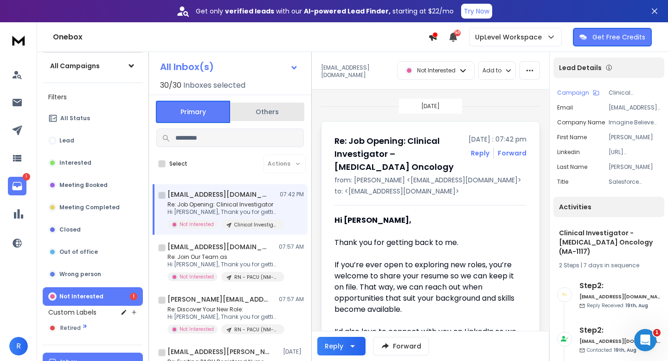
scroll to position [32, 0]
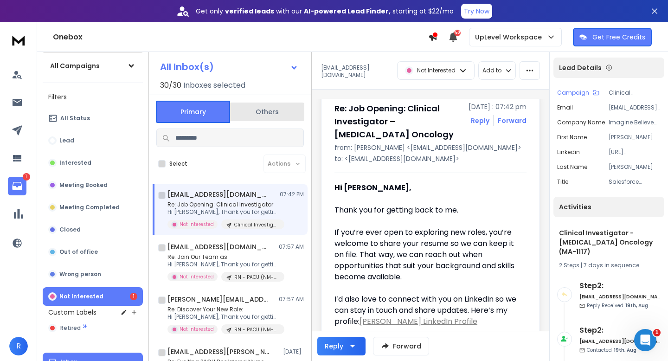
click at [95, 291] on button "Not Interested 1" at bounding box center [93, 296] width 100 height 19
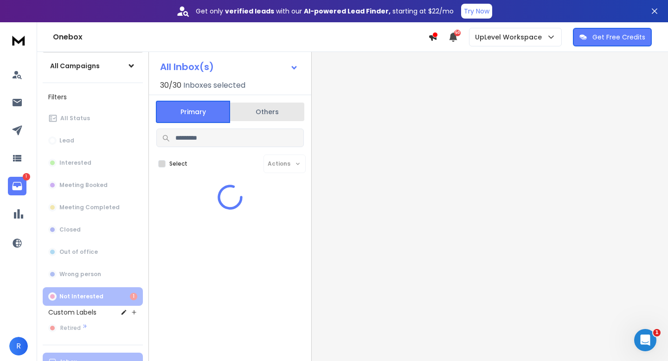
scroll to position [0, 0]
click at [95, 284] on div "All Status Lead Interested Meeting Booked Meeting Completed Closed Out of offic…" at bounding box center [93, 207] width 100 height 197
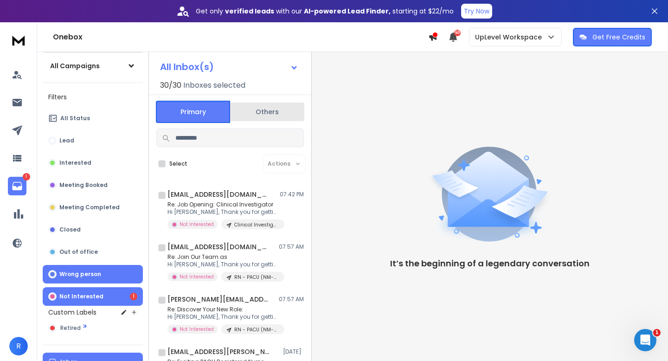
click at [95, 271] on p "Wrong person" at bounding box center [80, 273] width 42 height 7
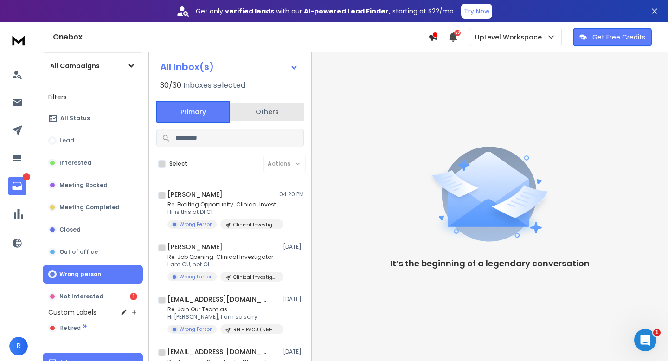
click at [96, 294] on p "Not Interested" at bounding box center [81, 296] width 44 height 7
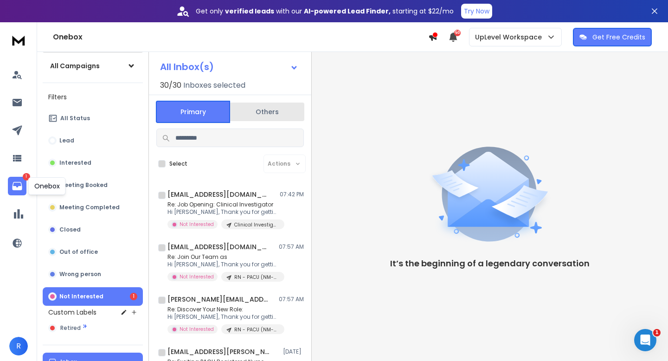
click at [18, 185] on icon at bounding box center [17, 185] width 11 height 11
click at [83, 298] on button "Not Interested 1" at bounding box center [93, 296] width 100 height 19
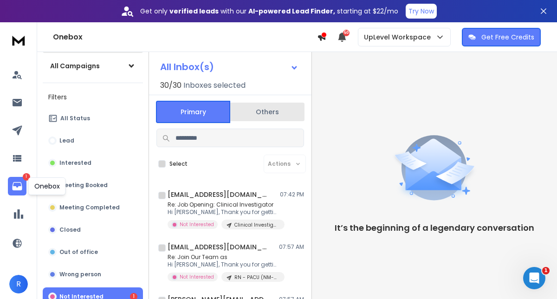
click at [22, 190] on icon at bounding box center [17, 185] width 11 height 11
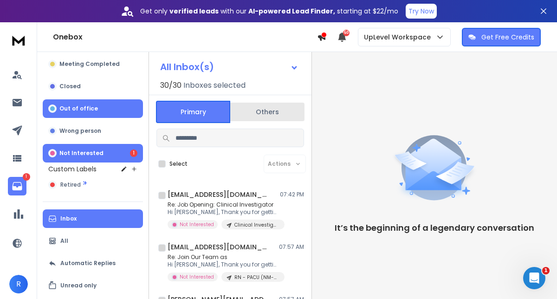
scroll to position [198, 0]
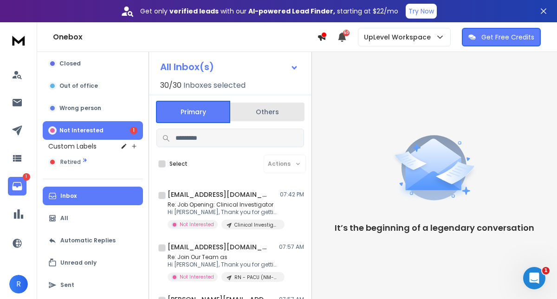
click at [83, 128] on p "Not Interested" at bounding box center [81, 130] width 44 height 7
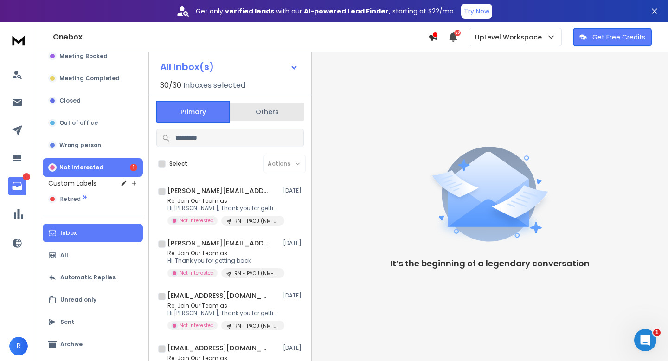
scroll to position [0, 0]
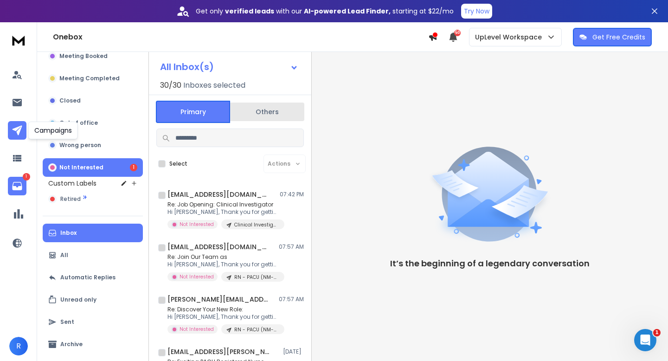
click at [24, 130] on link at bounding box center [17, 130] width 19 height 19
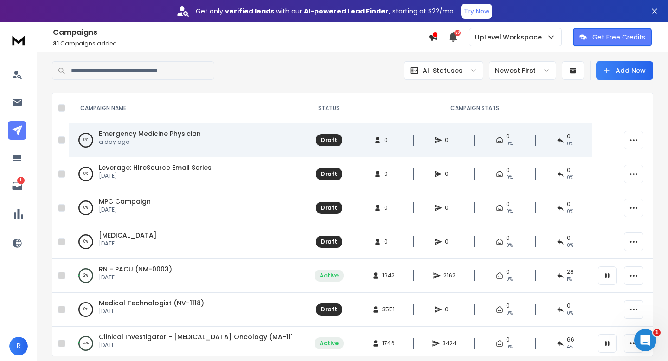
click at [182, 136] on span "Emergency Medicine Physician" at bounding box center [150, 133] width 102 height 9
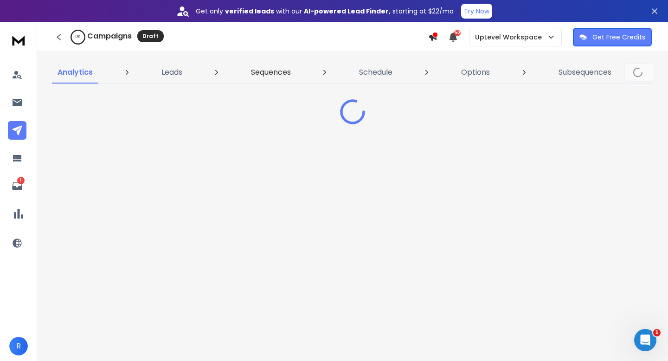
click at [264, 79] on link "Sequences" at bounding box center [270, 72] width 51 height 22
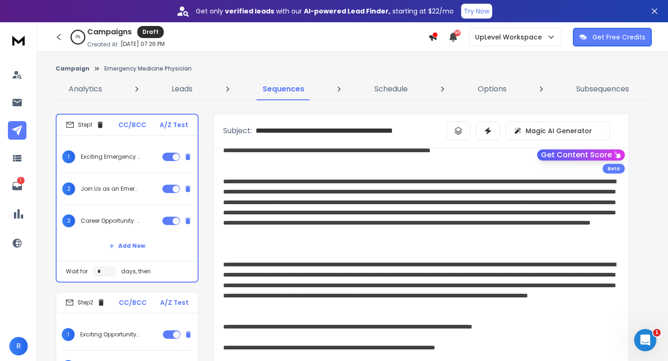
scroll to position [48, 0]
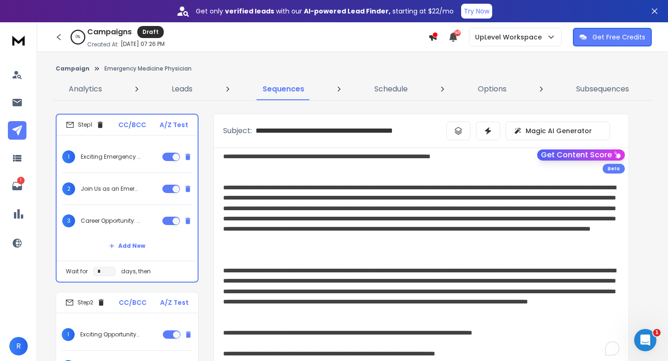
click at [235, 272] on div "**********" at bounding box center [421, 291] width 396 height 52
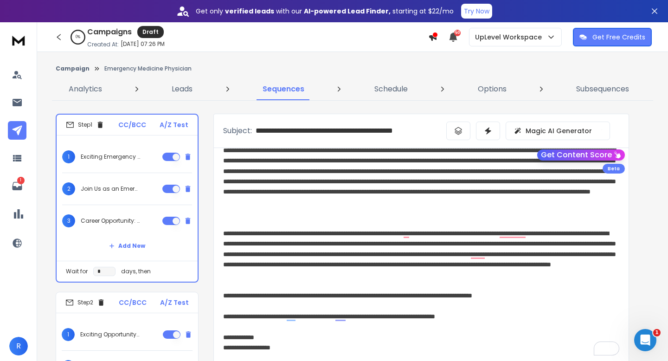
scroll to position [0, 0]
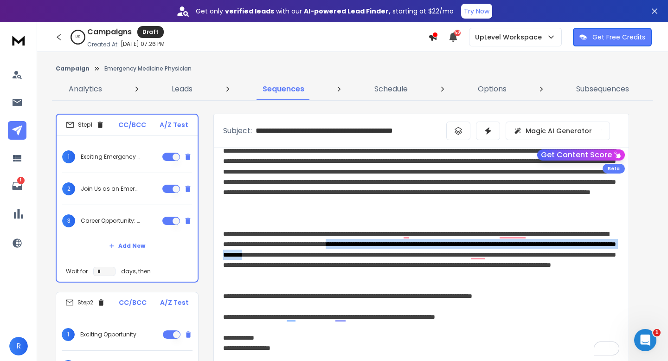
drag, startPoint x: 426, startPoint y: 255, endPoint x: 423, endPoint y: 243, distance: 11.9
click at [423, 243] on div "**********" at bounding box center [421, 255] width 396 height 52
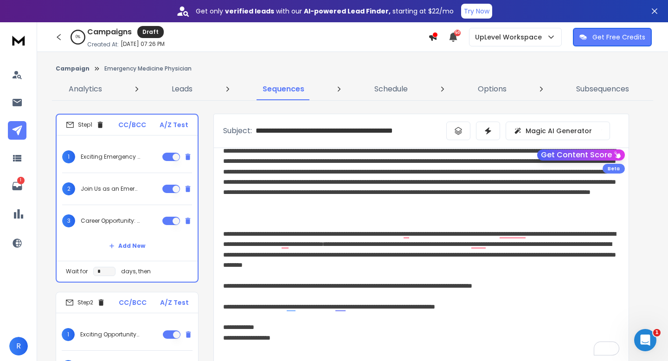
click at [486, 247] on div "**********" at bounding box center [421, 250] width 396 height 42
click at [468, 243] on div "**********" at bounding box center [421, 250] width 396 height 42
click at [488, 243] on div "**********" at bounding box center [421, 250] width 396 height 42
click at [512, 245] on div "**********" at bounding box center [421, 250] width 396 height 42
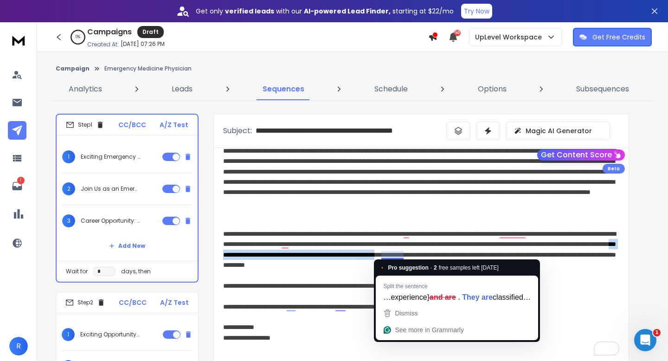
drag, startPoint x: 574, startPoint y: 256, endPoint x: 382, endPoint y: 254, distance: 191.5
click at [382, 254] on div "**********" at bounding box center [421, 250] width 396 height 42
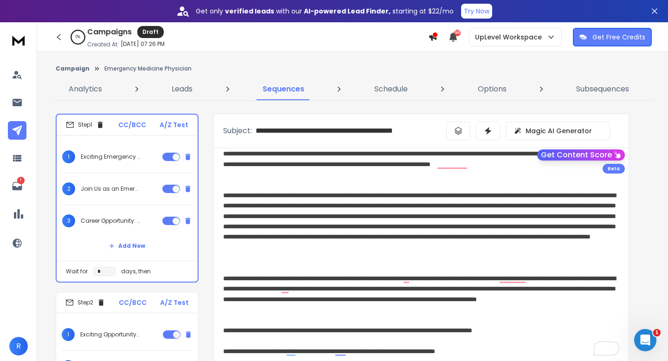
scroll to position [39, 0]
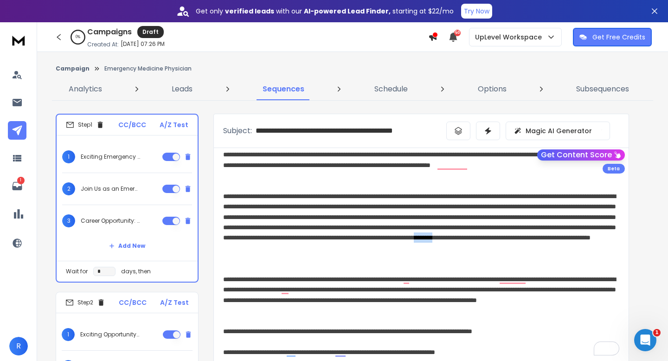
drag, startPoint x: 568, startPoint y: 248, endPoint x: 545, endPoint y: 246, distance: 23.2
click at [545, 246] on div "**********" at bounding box center [421, 227] width 396 height 73
click at [540, 249] on div "**********" at bounding box center [421, 227] width 396 height 73
drag, startPoint x: 361, startPoint y: 259, endPoint x: 237, endPoint y: 255, distance: 123.4
click at [237, 255] on div "**********" at bounding box center [421, 227] width 396 height 73
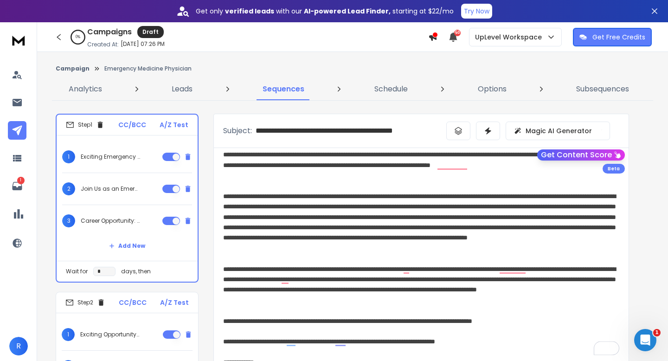
click at [538, 248] on div "**********" at bounding box center [421, 222] width 396 height 62
click at [556, 247] on div "**********" at bounding box center [421, 222] width 396 height 62
click at [426, 297] on div "**********" at bounding box center [421, 285] width 396 height 42
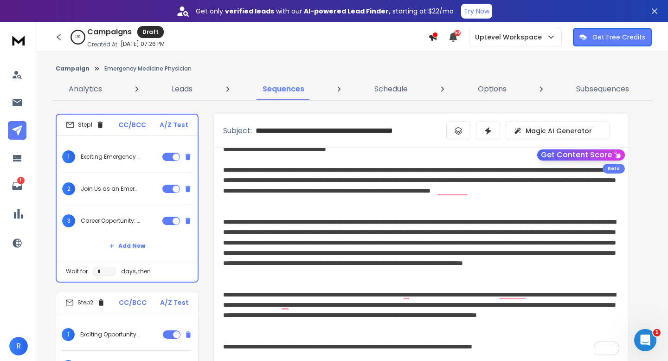
scroll to position [8, 0]
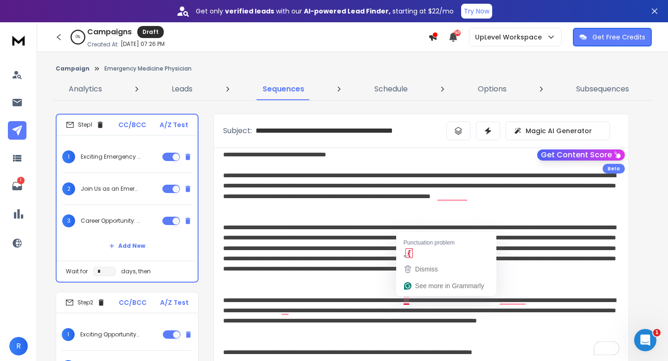
click at [408, 298] on div "**********" at bounding box center [421, 316] width 396 height 42
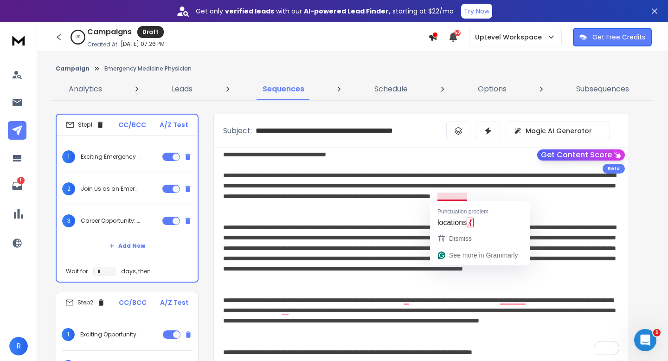
click at [413, 216] on div "To enrich screen reader interactions, please activate Accessibility in Grammarl…" at bounding box center [421, 216] width 396 height 10
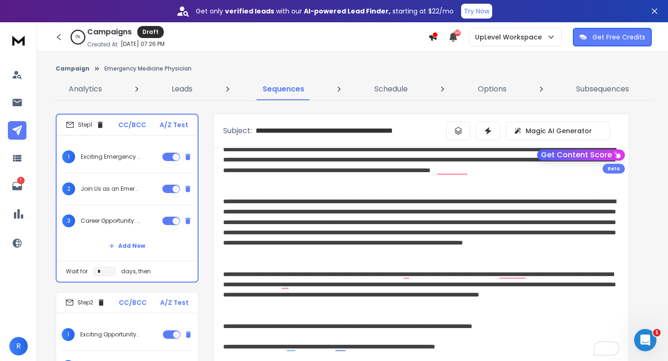
scroll to position [80, 0]
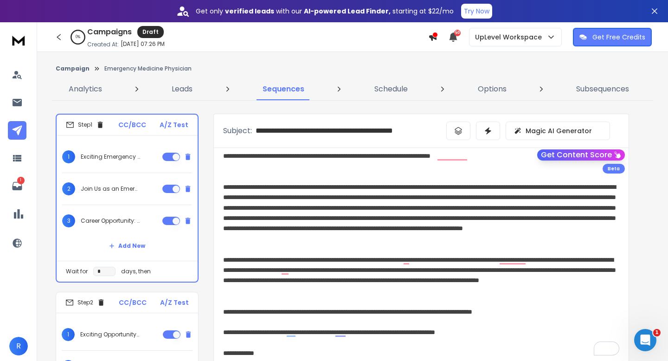
click at [523, 188] on div "**********" at bounding box center [421, 213] width 396 height 62
drag, startPoint x: 541, startPoint y: 186, endPoint x: 510, endPoint y: 185, distance: 30.6
click at [510, 185] on div "**********" at bounding box center [421, 213] width 396 height 62
drag, startPoint x: 537, startPoint y: 187, endPoint x: 314, endPoint y: 198, distance: 222.4
click at [314, 198] on div "**********" at bounding box center [421, 213] width 396 height 62
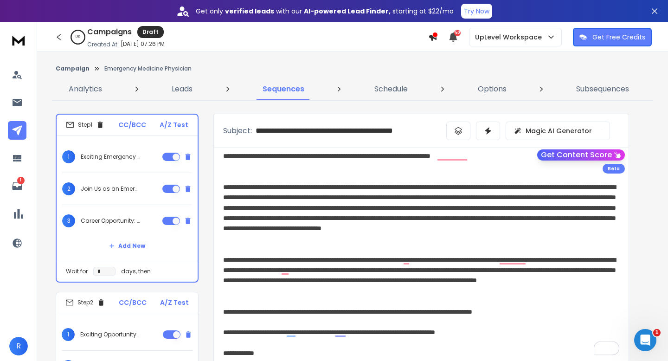
click at [395, 243] on div "**********" at bounding box center [421, 213] width 396 height 62
click at [235, 186] on div "**********" at bounding box center [421, 213] width 396 height 62
click at [286, 185] on div "**********" at bounding box center [421, 213] width 396 height 62
click at [333, 226] on div "**********" at bounding box center [421, 213] width 396 height 62
drag, startPoint x: 434, startPoint y: 187, endPoint x: 288, endPoint y: 186, distance: 146.1
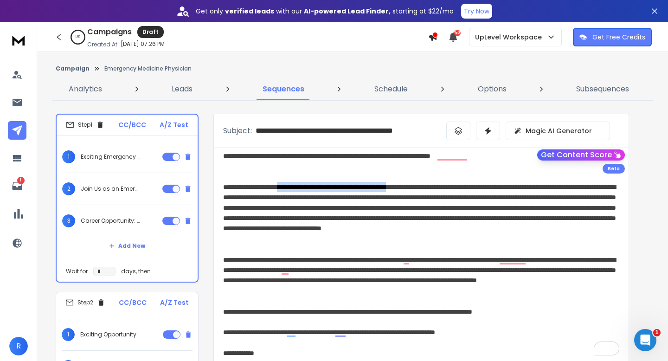
click at [288, 186] on div "**********" at bounding box center [421, 213] width 396 height 62
click at [352, 225] on div "**********" at bounding box center [421, 213] width 396 height 62
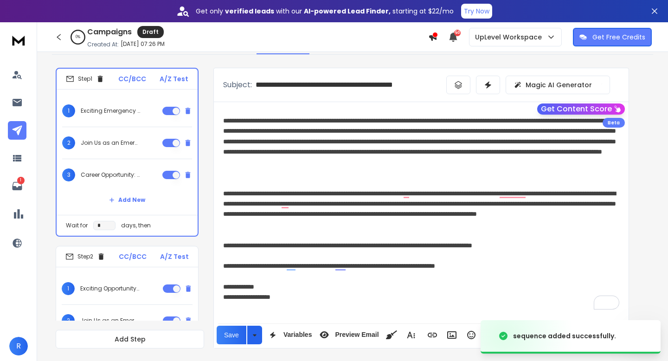
scroll to position [83, 0]
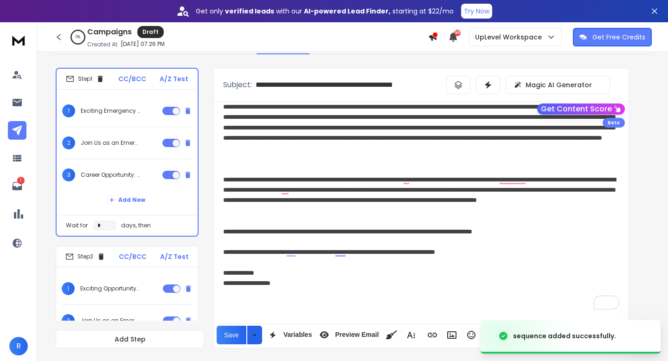
click at [299, 255] on div "**********" at bounding box center [421, 252] width 396 height 10
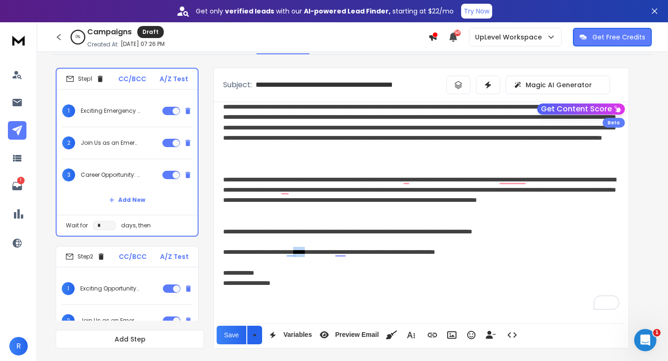
drag, startPoint x: 310, startPoint y: 253, endPoint x: 298, endPoint y: 252, distance: 12.1
click at [298, 252] on div "**********" at bounding box center [421, 252] width 396 height 10
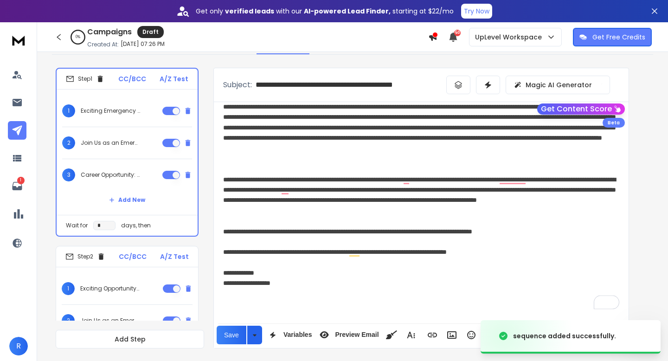
click at [118, 146] on p "Join Us as an Emergency Medicine Physician!" at bounding box center [110, 142] width 59 height 7
type input "**********"
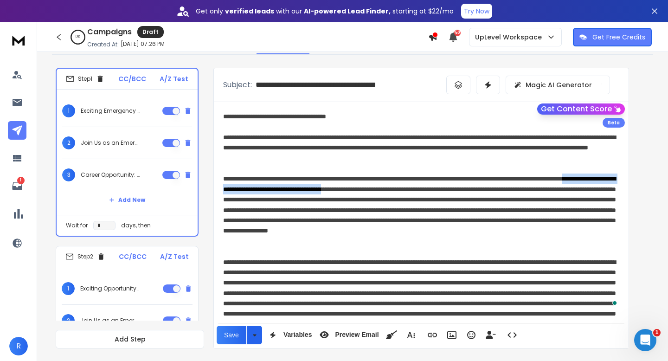
drag, startPoint x: 483, startPoint y: 189, endPoint x: 268, endPoint y: 189, distance: 215.2
click at [268, 189] on div "**********" at bounding box center [421, 209] width 396 height 73
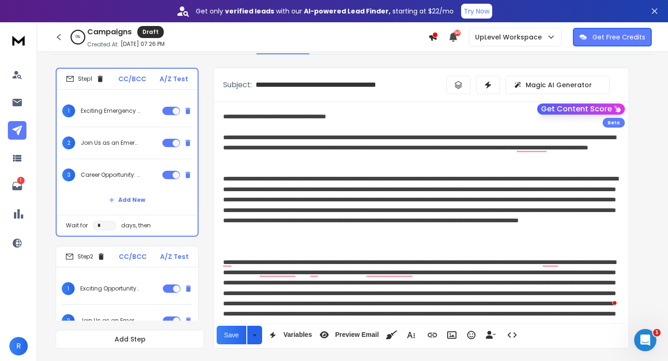
click at [324, 208] on div "**********" at bounding box center [421, 209] width 396 height 73
drag, startPoint x: 424, startPoint y: 179, endPoint x: 407, endPoint y: 179, distance: 16.7
click at [407, 179] on div "**********" at bounding box center [421, 209] width 396 height 73
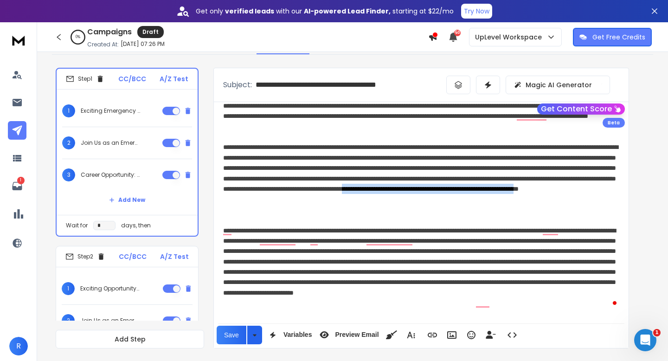
drag, startPoint x: 451, startPoint y: 197, endPoint x: 292, endPoint y: 210, distance: 160.1
click at [292, 210] on div "**********" at bounding box center [421, 178] width 396 height 73
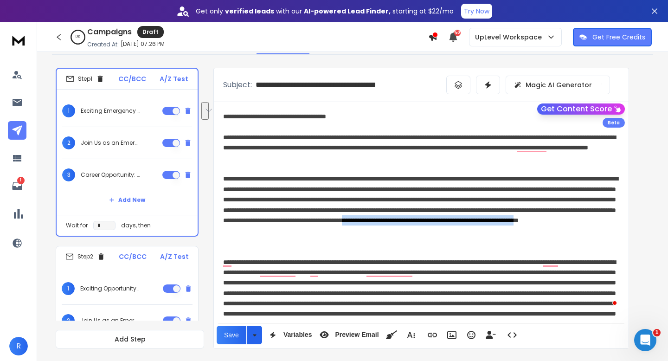
scroll to position [5, 0]
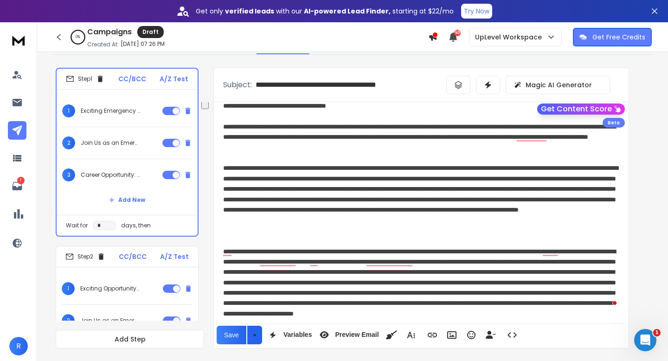
click at [434, 236] on div "To enrich screen reader interactions, please activate Accessibility in Grammarl…" at bounding box center [421, 241] width 396 height 10
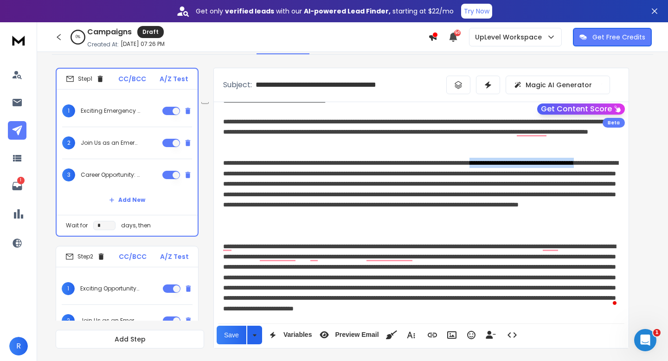
drag, startPoint x: 535, startPoint y: 163, endPoint x: 286, endPoint y: 174, distance: 249.3
click at [286, 174] on div "**********" at bounding box center [421, 194] width 396 height 73
click at [377, 217] on div "**********" at bounding box center [421, 194] width 396 height 73
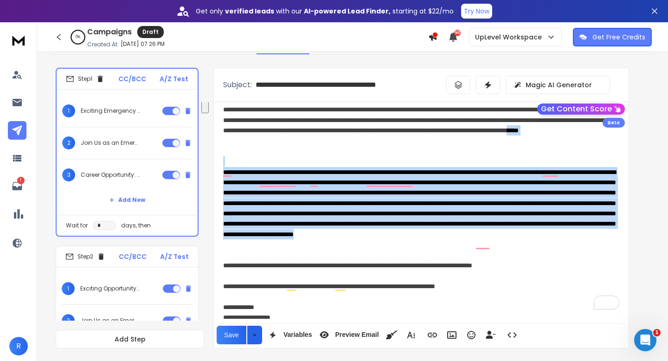
drag, startPoint x: 571, startPoint y: 248, endPoint x: 284, endPoint y: 156, distance: 301.5
click at [284, 156] on div "**********" at bounding box center [421, 210] width 415 height 217
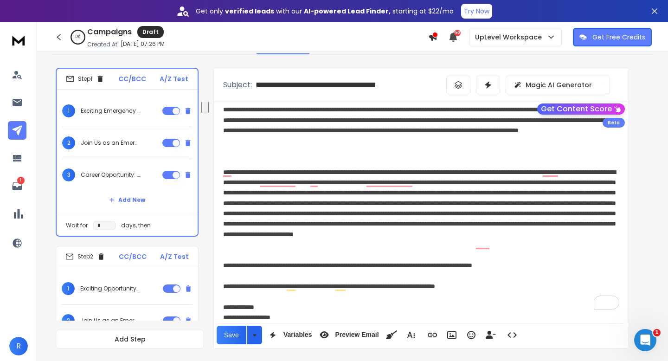
click at [399, 203] on div "To enrich screen reader interactions, please activate Accessibility in Grammarl…" at bounding box center [421, 208] width 396 height 83
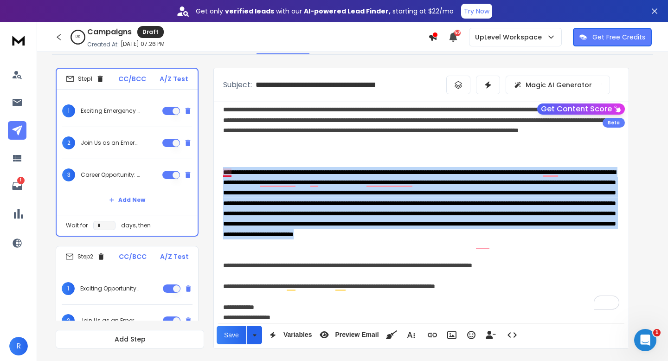
drag, startPoint x: 565, startPoint y: 245, endPoint x: 222, endPoint y: 171, distance: 351.1
click at [222, 171] on div "**********" at bounding box center [421, 210] width 415 height 217
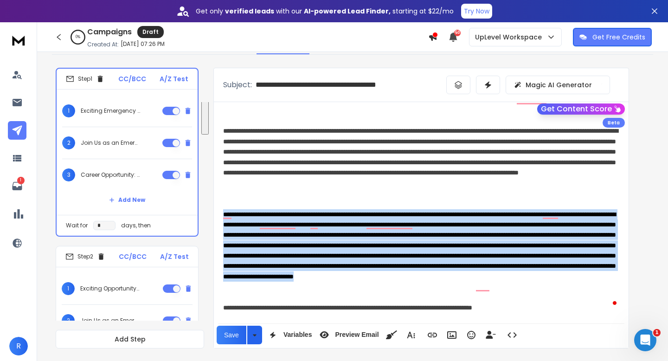
scroll to position [103, 0]
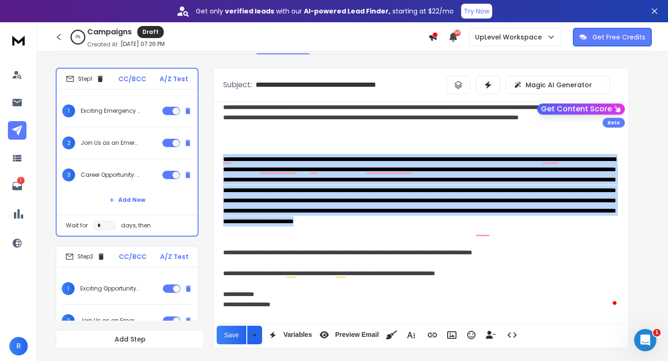
click at [122, 171] on p "Career Opportunity: Emergency Medicine Physician Wanted" at bounding box center [110, 174] width 59 height 7
type input "**********"
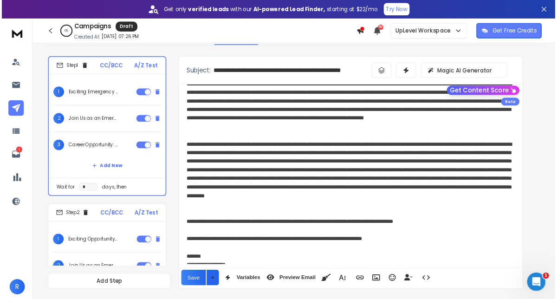
scroll to position [76, 0]
